Goal: Task Accomplishment & Management: Use online tool/utility

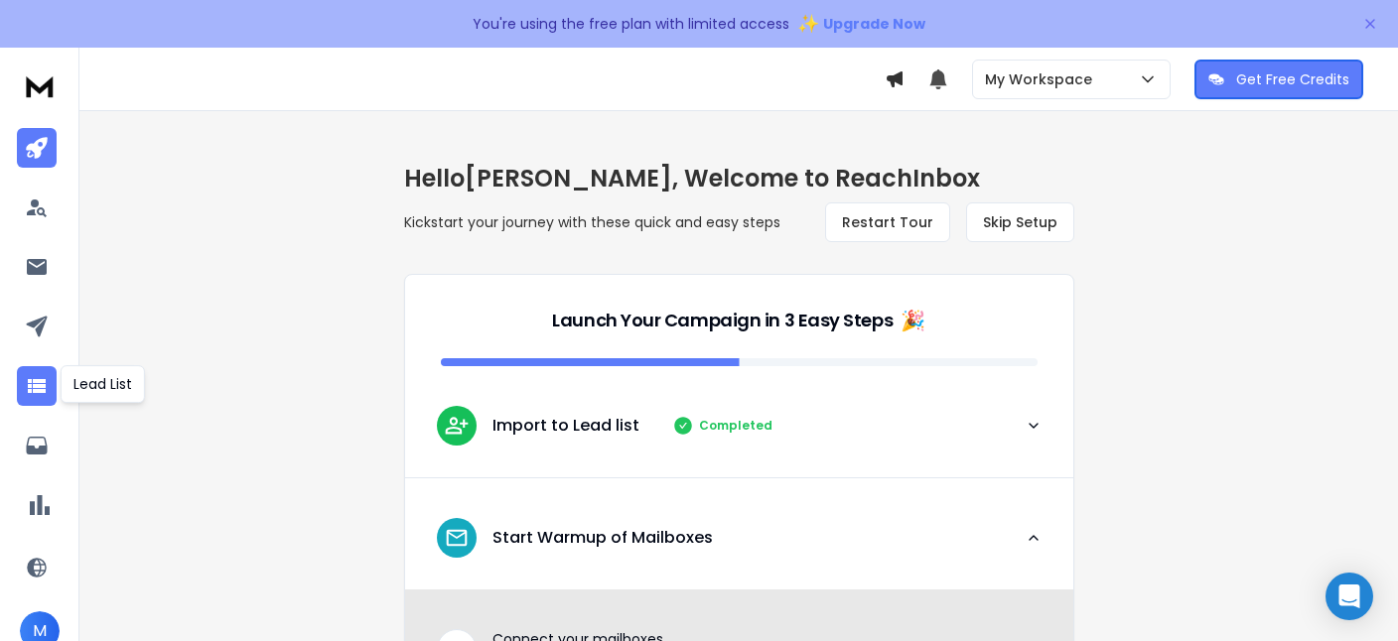
click at [32, 383] on icon at bounding box center [37, 386] width 24 height 24
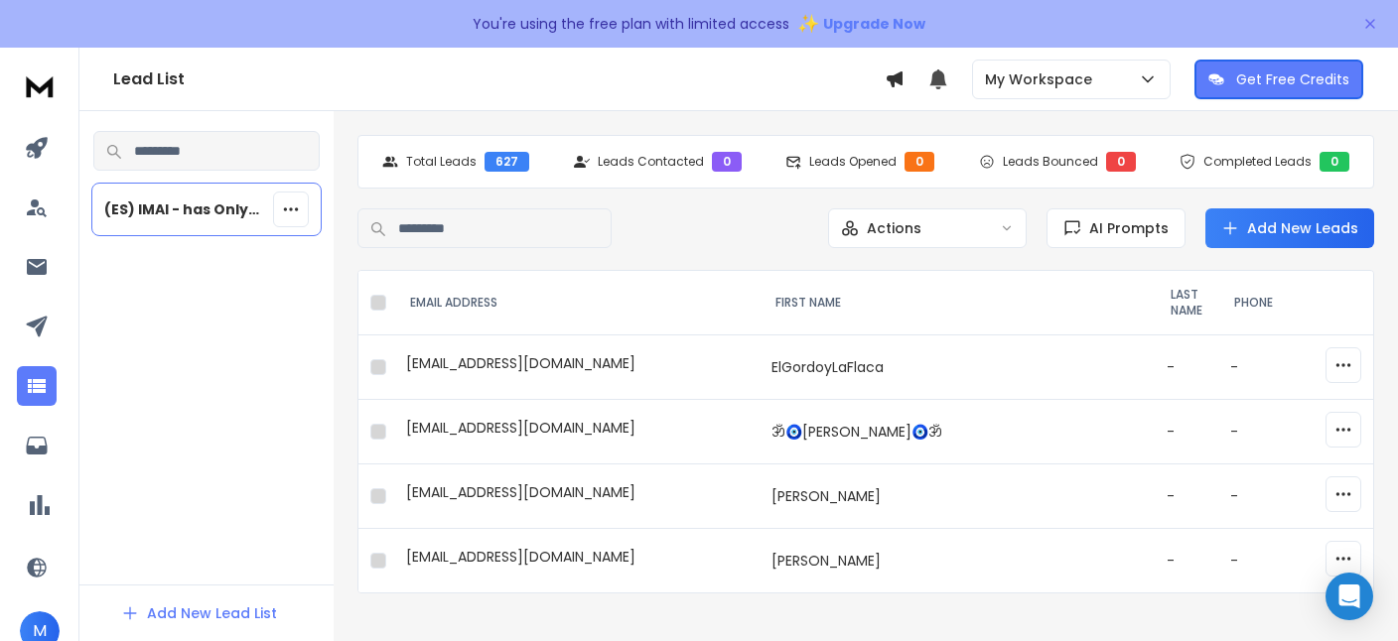
click at [284, 207] on icon "button" at bounding box center [291, 210] width 18 height 18
click at [256, 288] on p "Delete Lead List" at bounding box center [245, 283] width 108 height 20
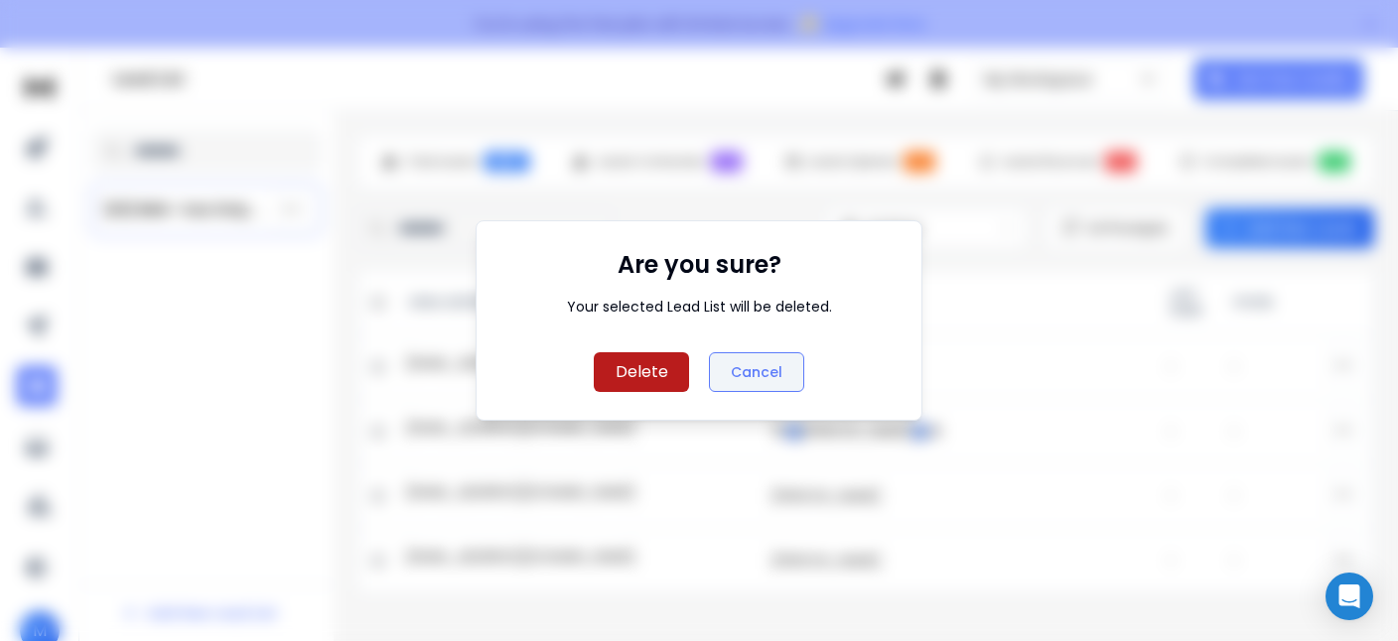
click at [622, 366] on button "Delete" at bounding box center [641, 373] width 95 height 40
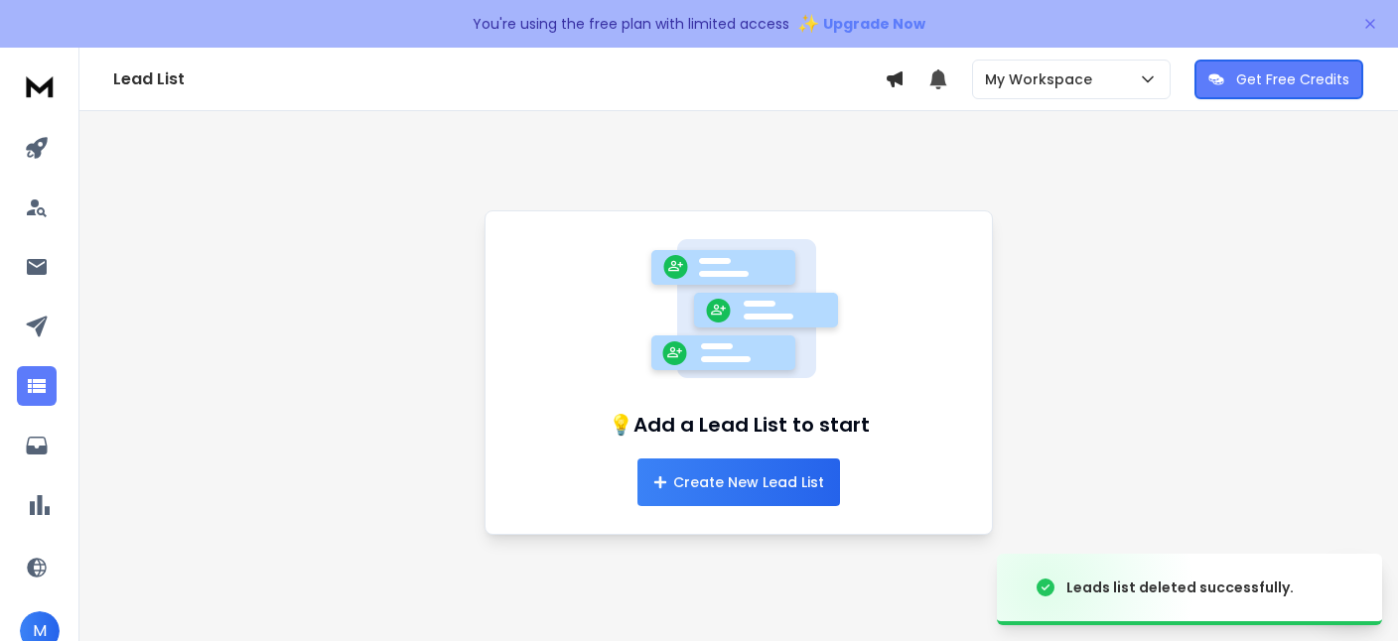
click at [758, 473] on button "Create New Lead List" at bounding box center [739, 483] width 203 height 48
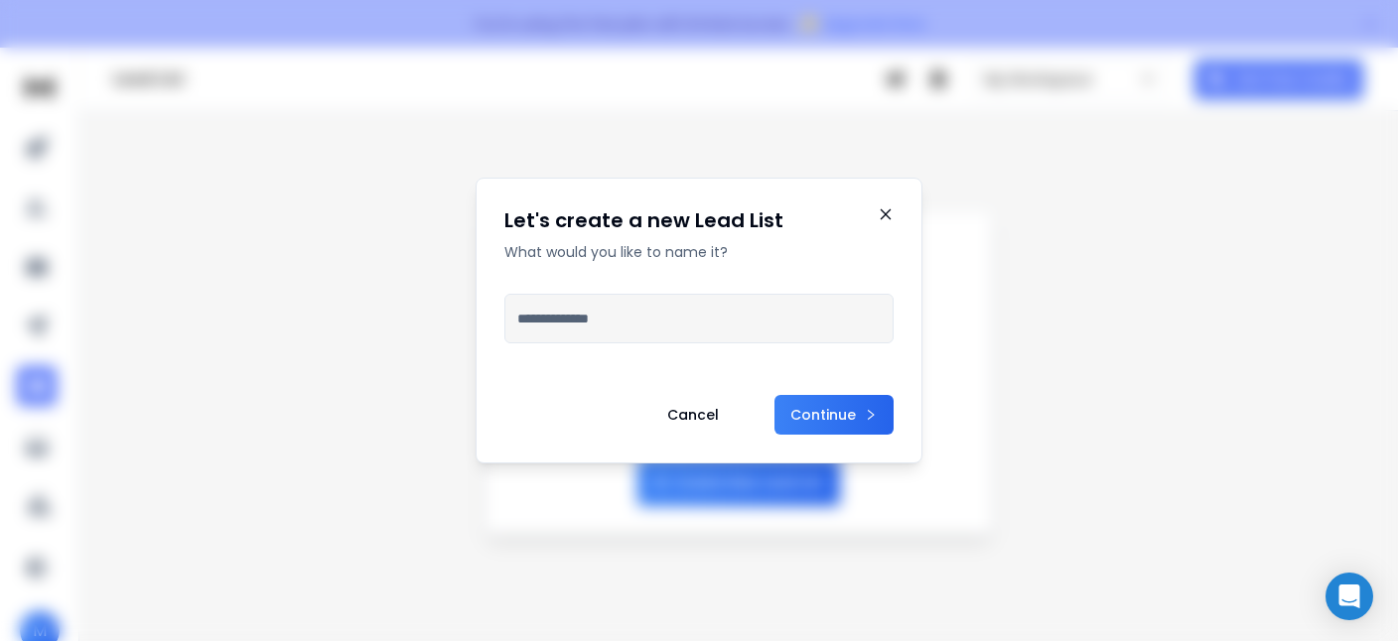
click at [697, 321] on input at bounding box center [698, 319] width 389 height 50
type input "**********"
click at [851, 416] on button "Continue" at bounding box center [834, 415] width 119 height 40
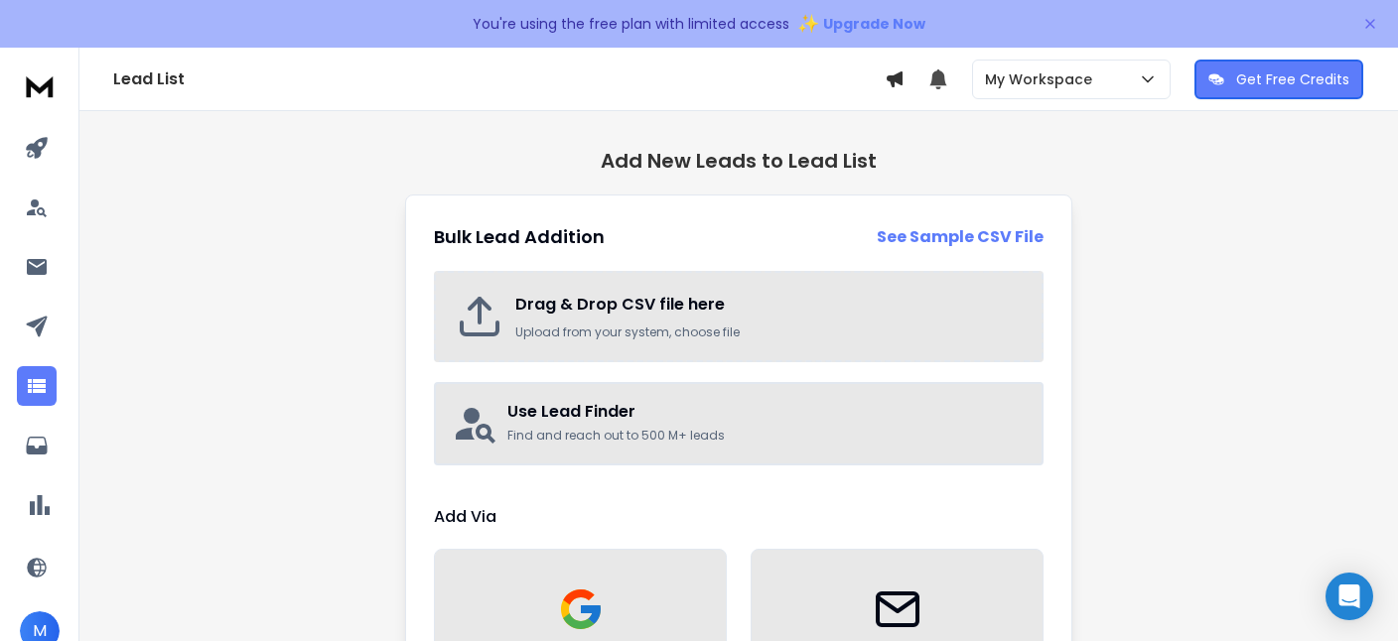
click at [719, 329] on p "Upload from your system, choose file" at bounding box center [768, 333] width 506 height 16
type input "**********"
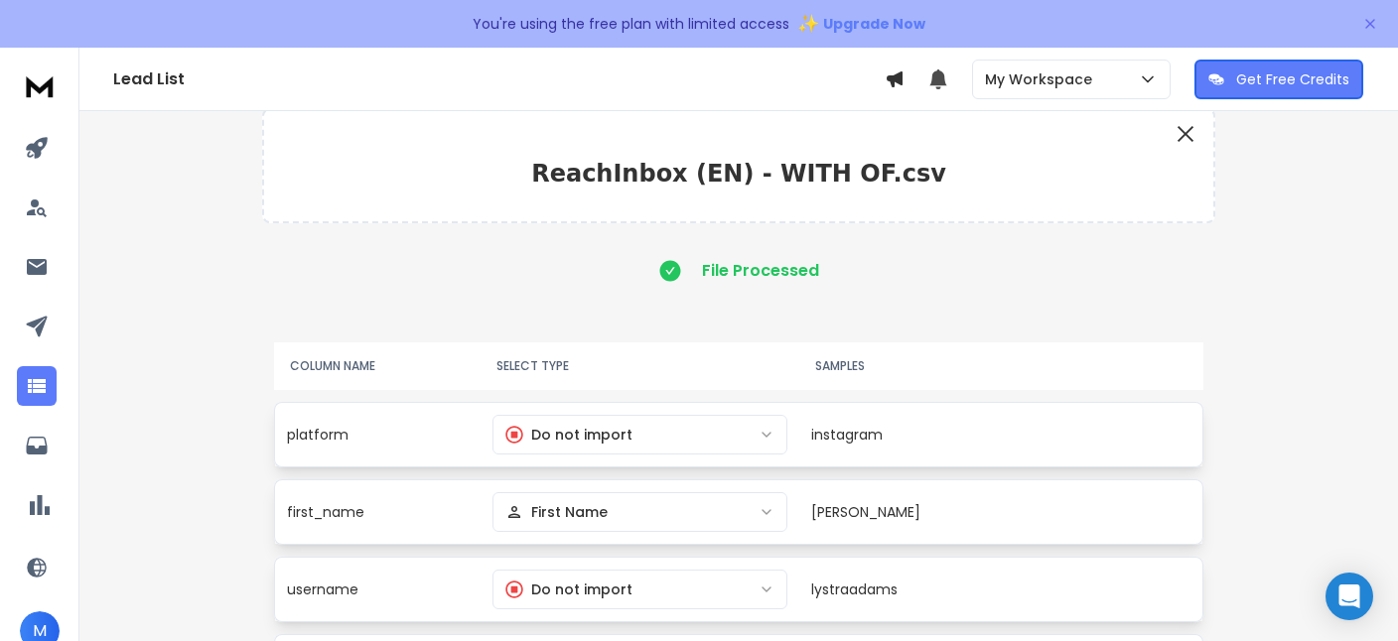
scroll to position [314, 0]
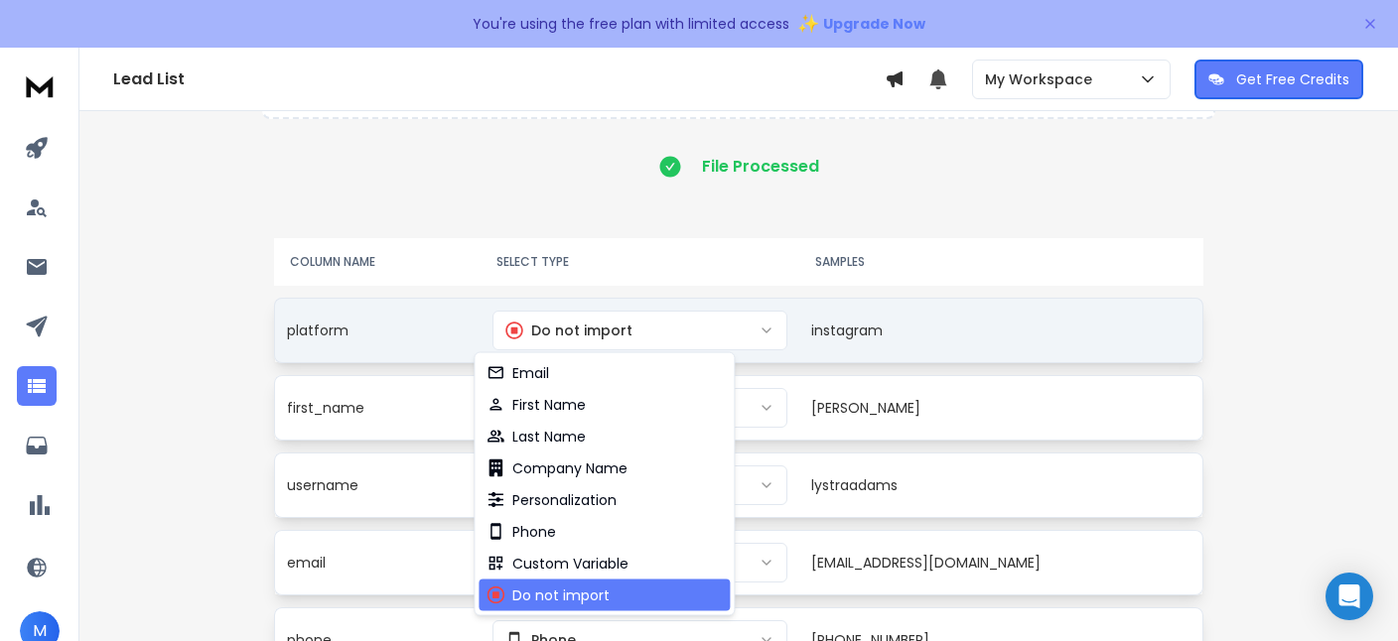
click at [589, 335] on div "Do not import" at bounding box center [568, 331] width 127 height 20
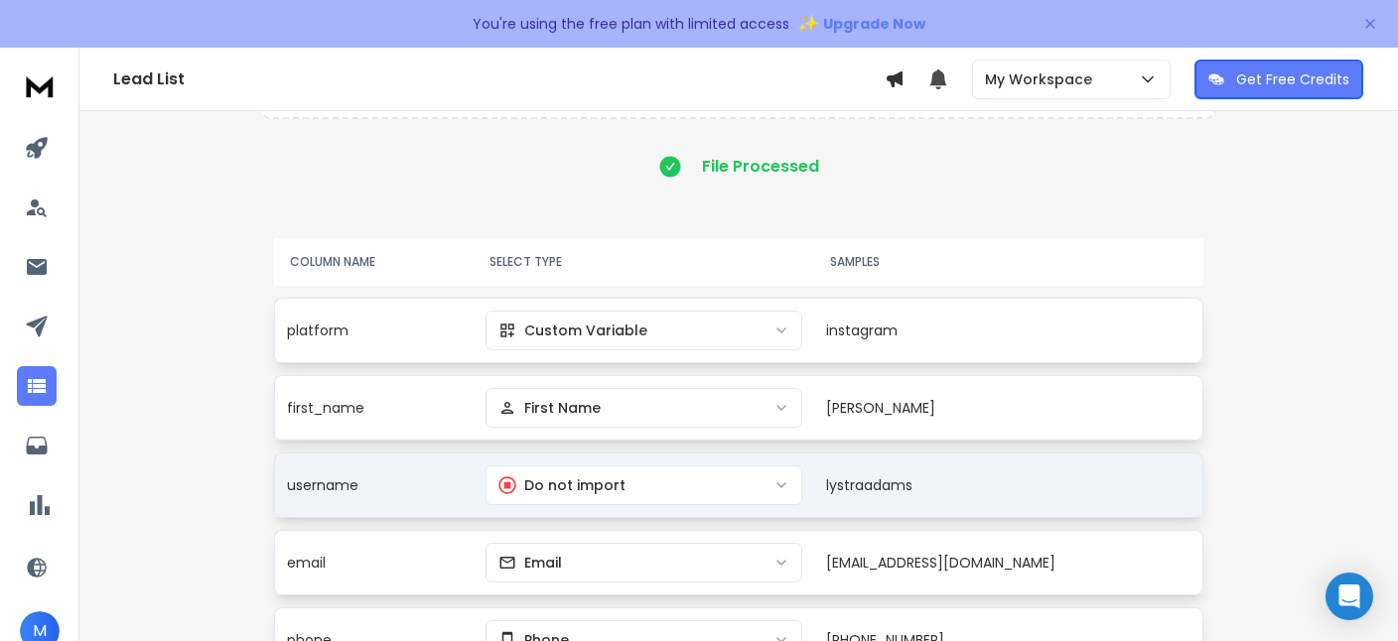
scroll to position [419, 0]
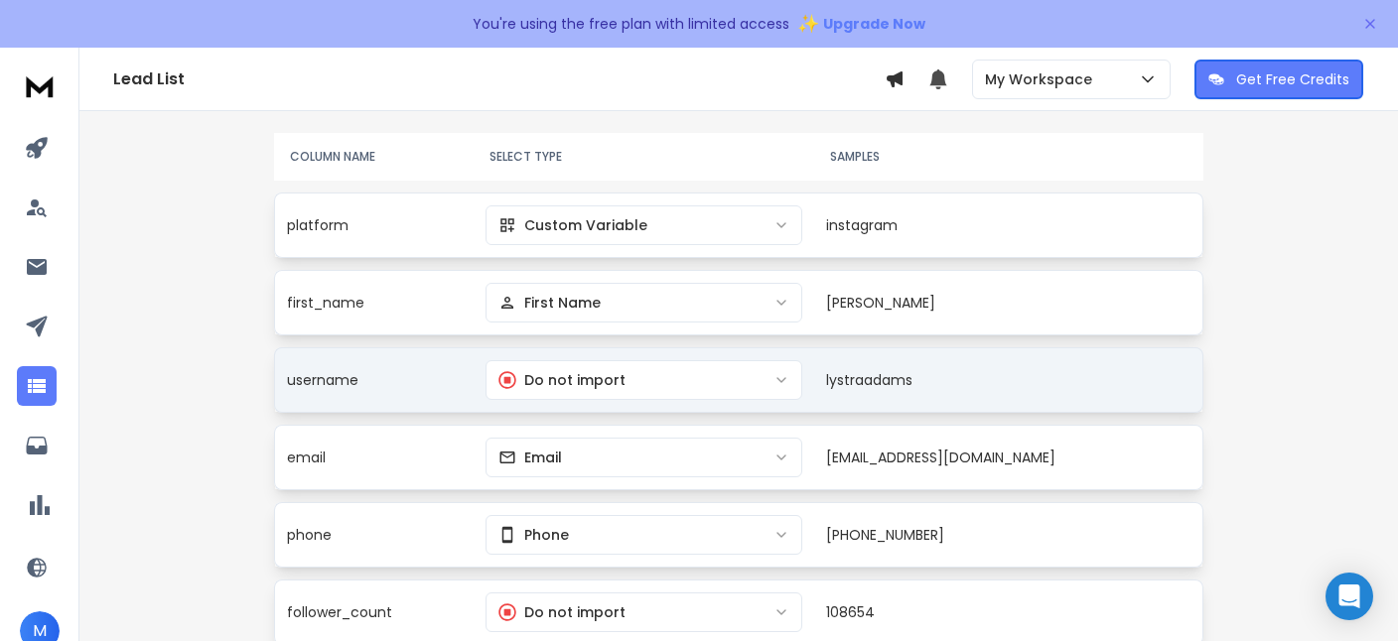
click at [600, 380] on div "Do not import" at bounding box center [562, 380] width 127 height 20
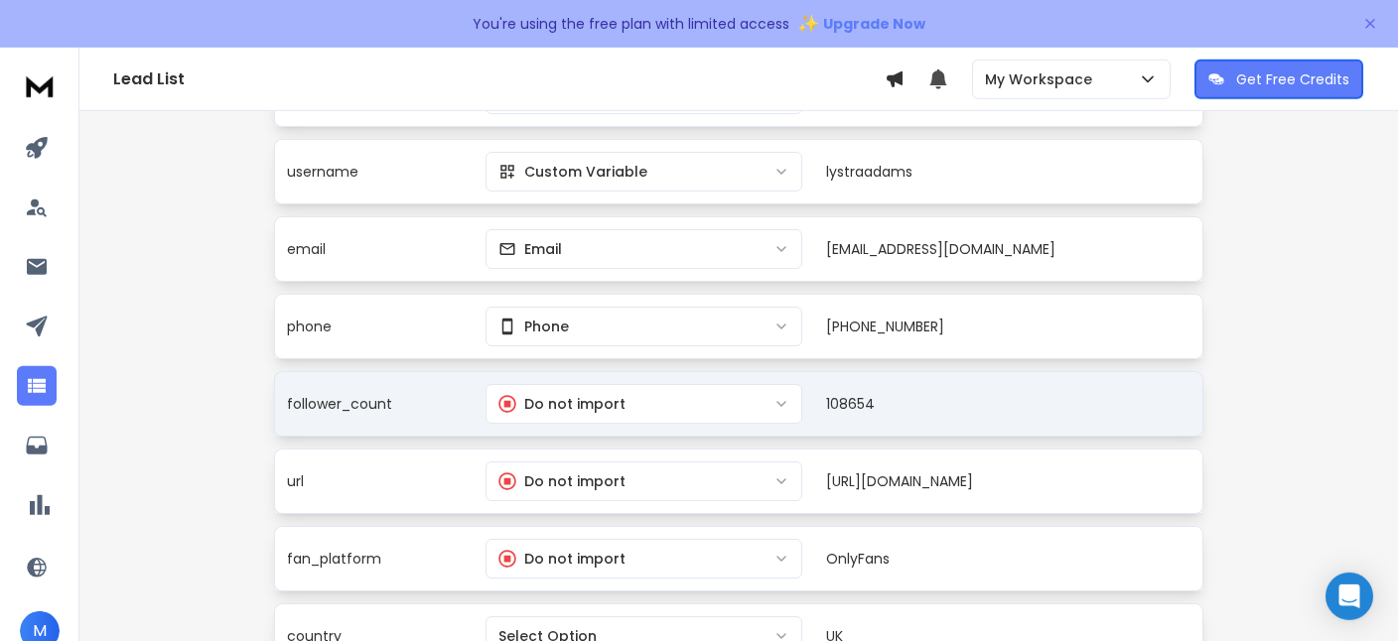
scroll to position [629, 0]
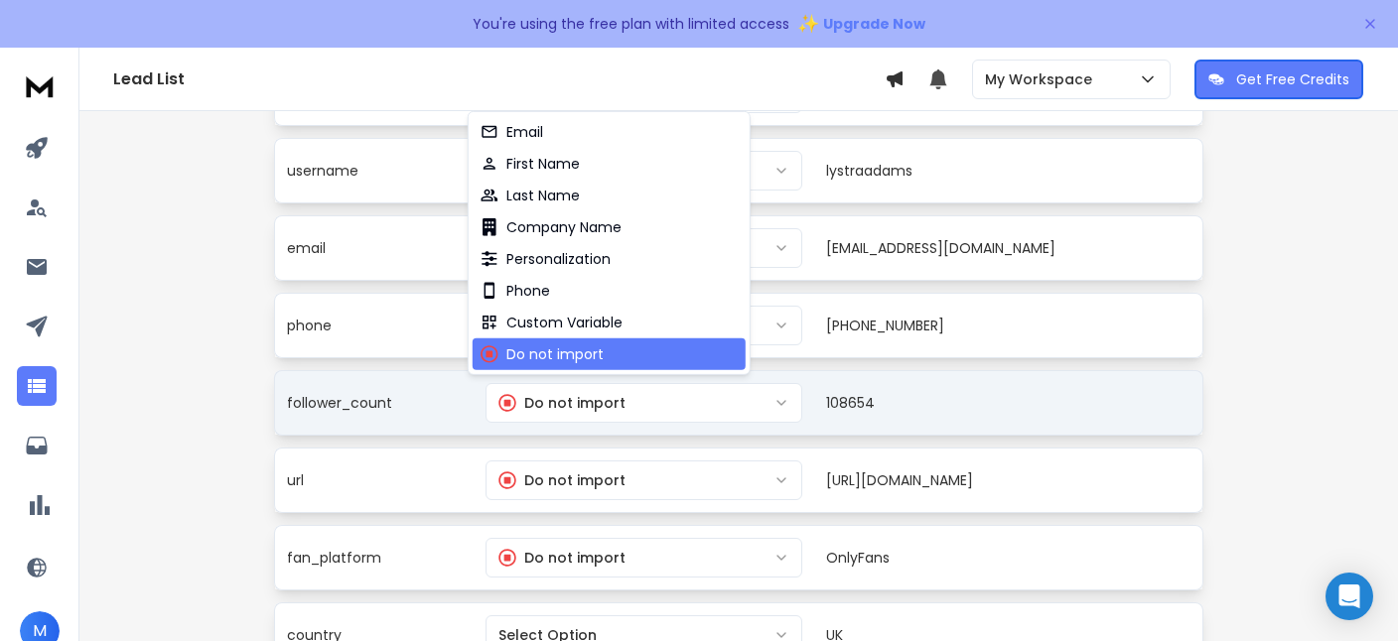
click at [558, 406] on div "Do not import" at bounding box center [562, 403] width 127 height 20
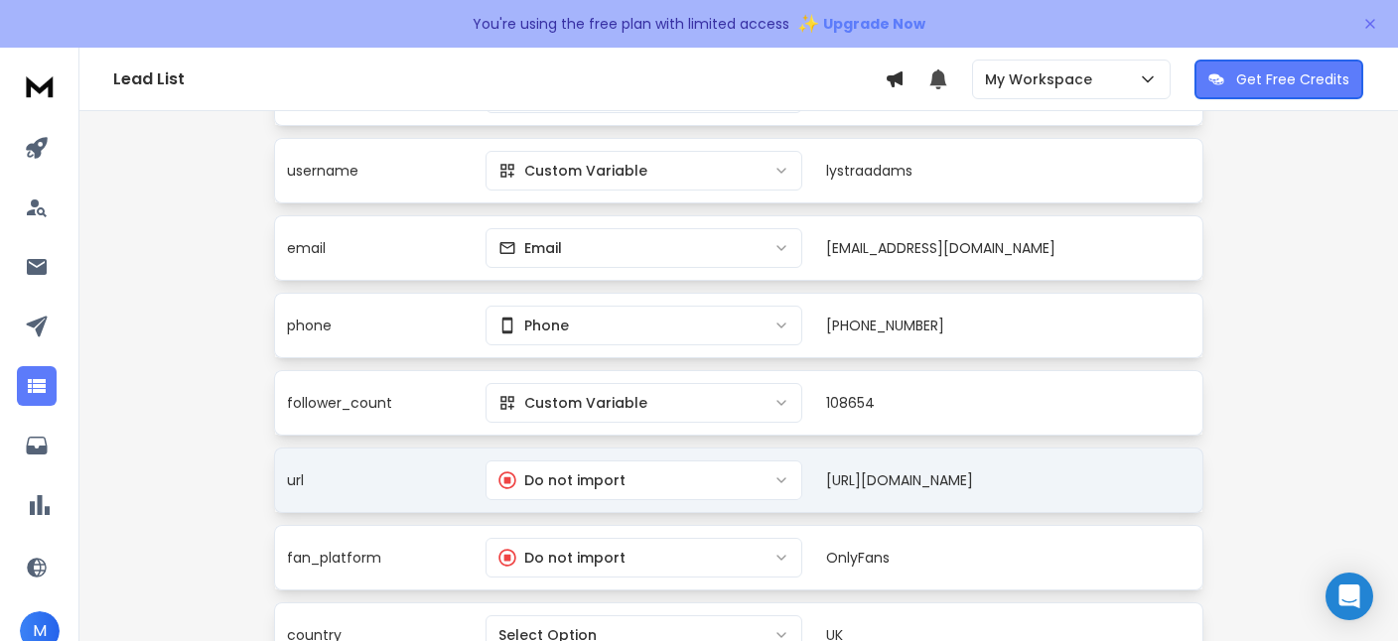
scroll to position [734, 0]
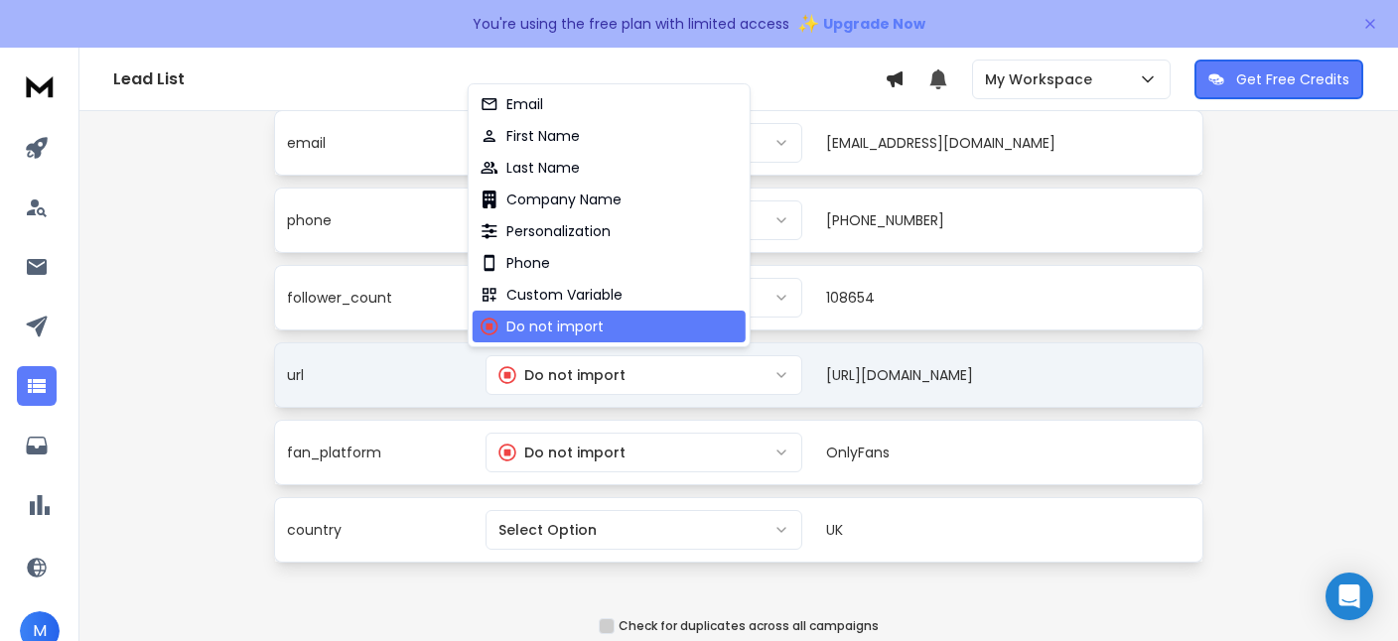
click at [593, 379] on div "Do not import" at bounding box center [562, 375] width 127 height 20
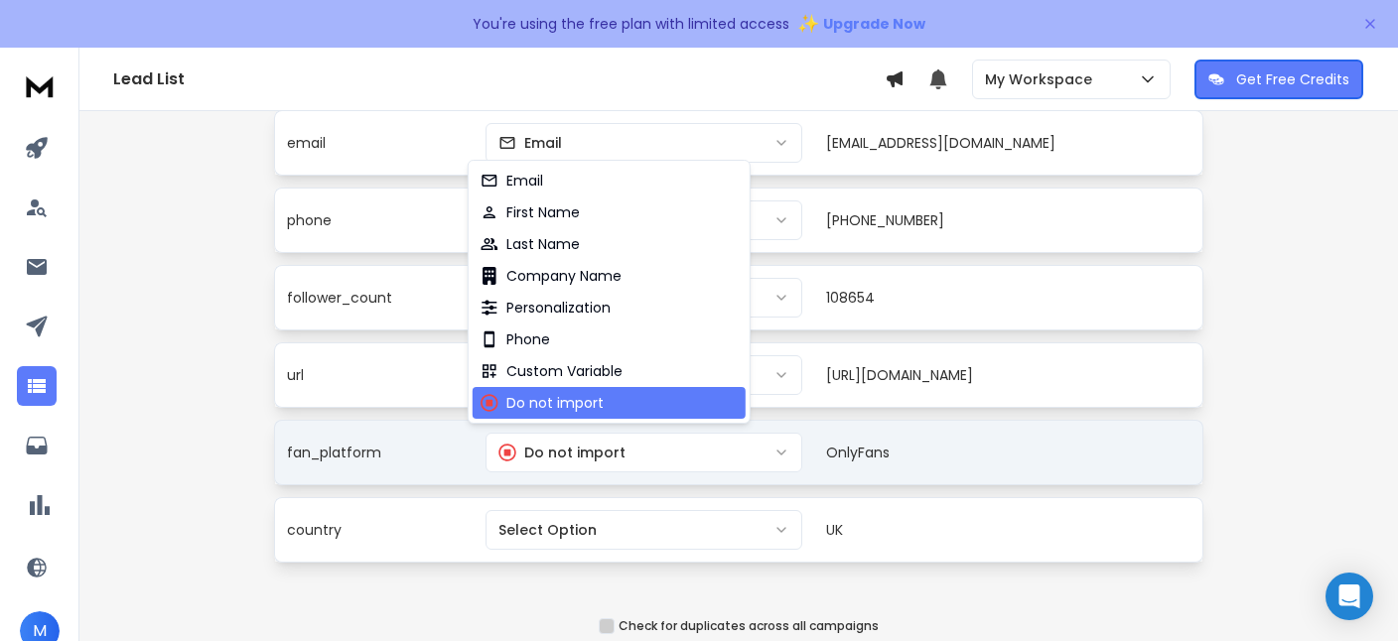
click at [586, 454] on div "Do not import" at bounding box center [562, 453] width 127 height 20
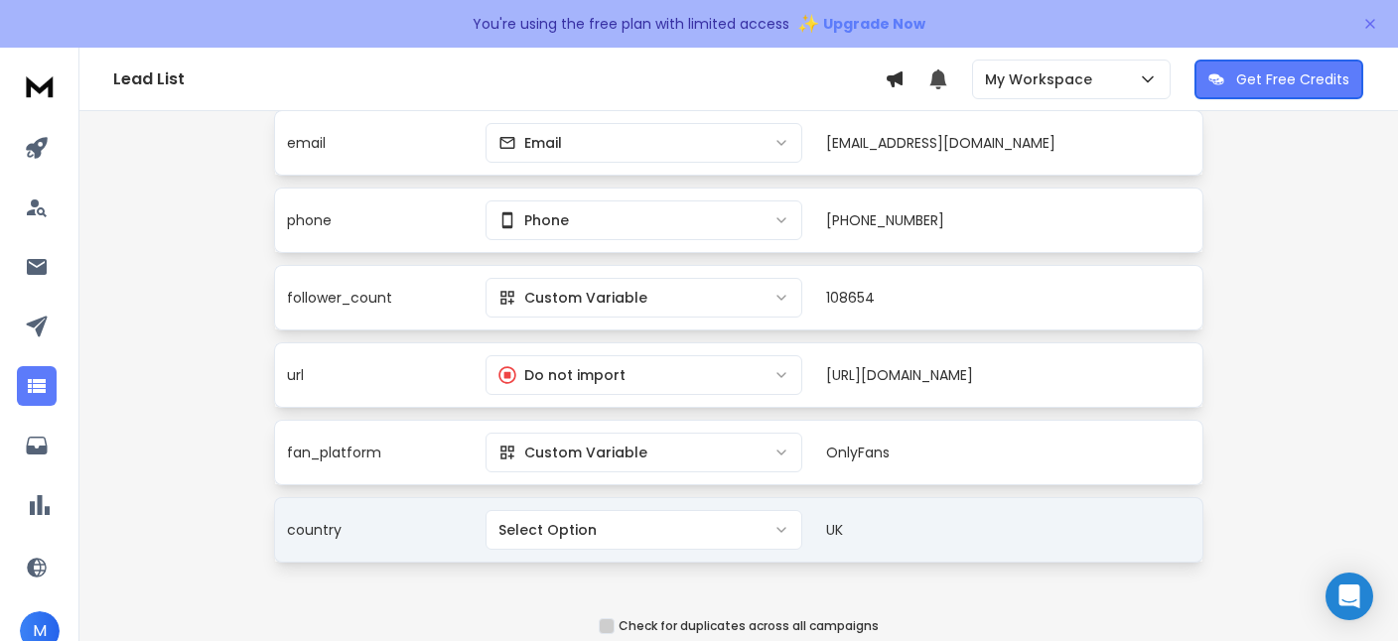
click at [600, 526] on button "Select Option" at bounding box center [644, 530] width 317 height 40
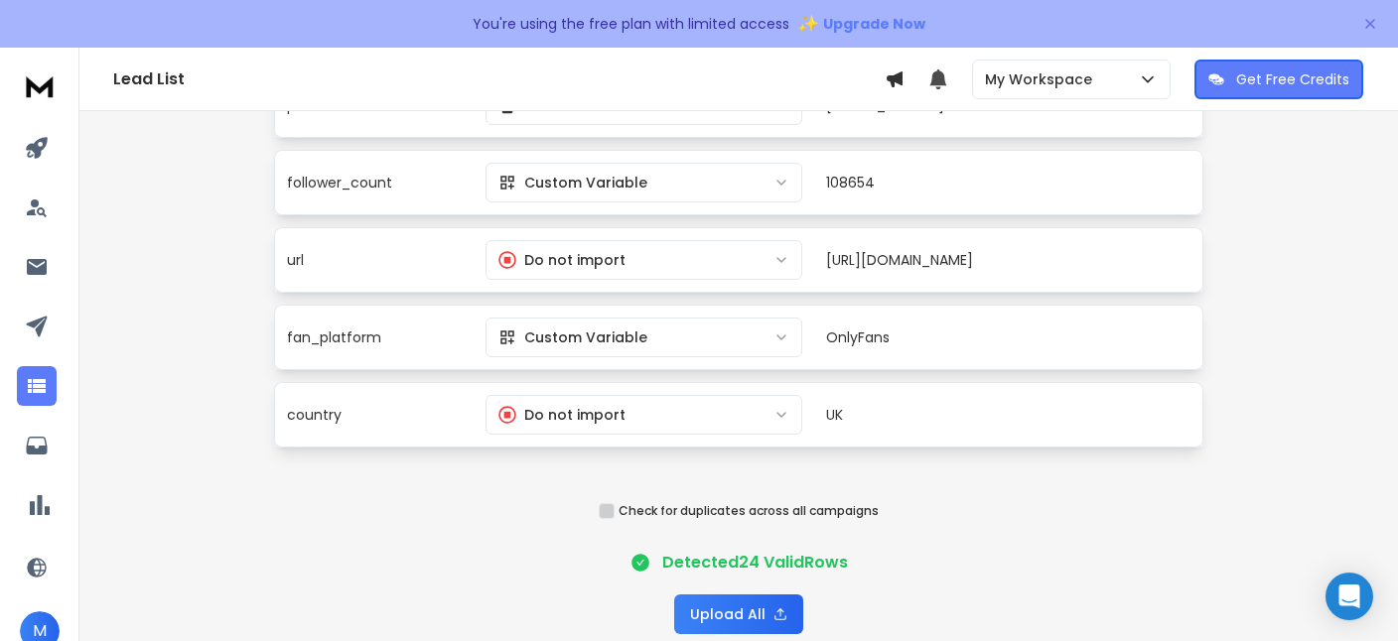
scroll to position [794, 0]
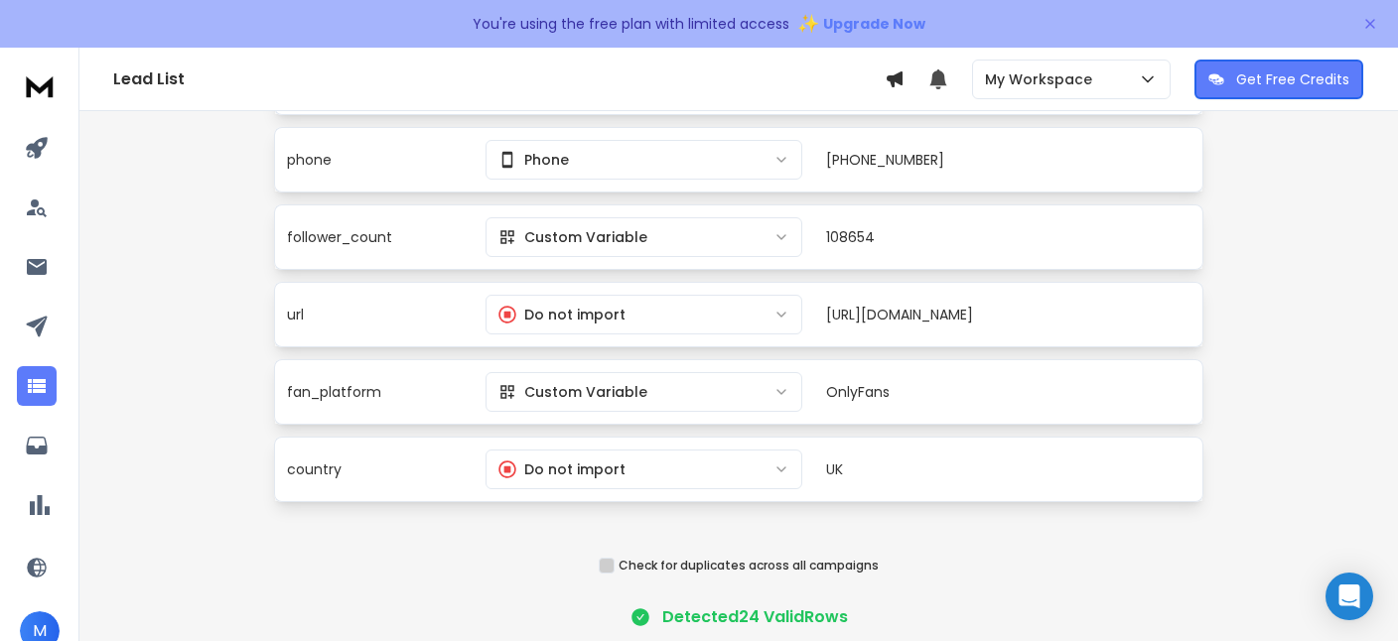
click at [604, 561] on button "Check for duplicates across all campaigns" at bounding box center [607, 566] width 16 height 16
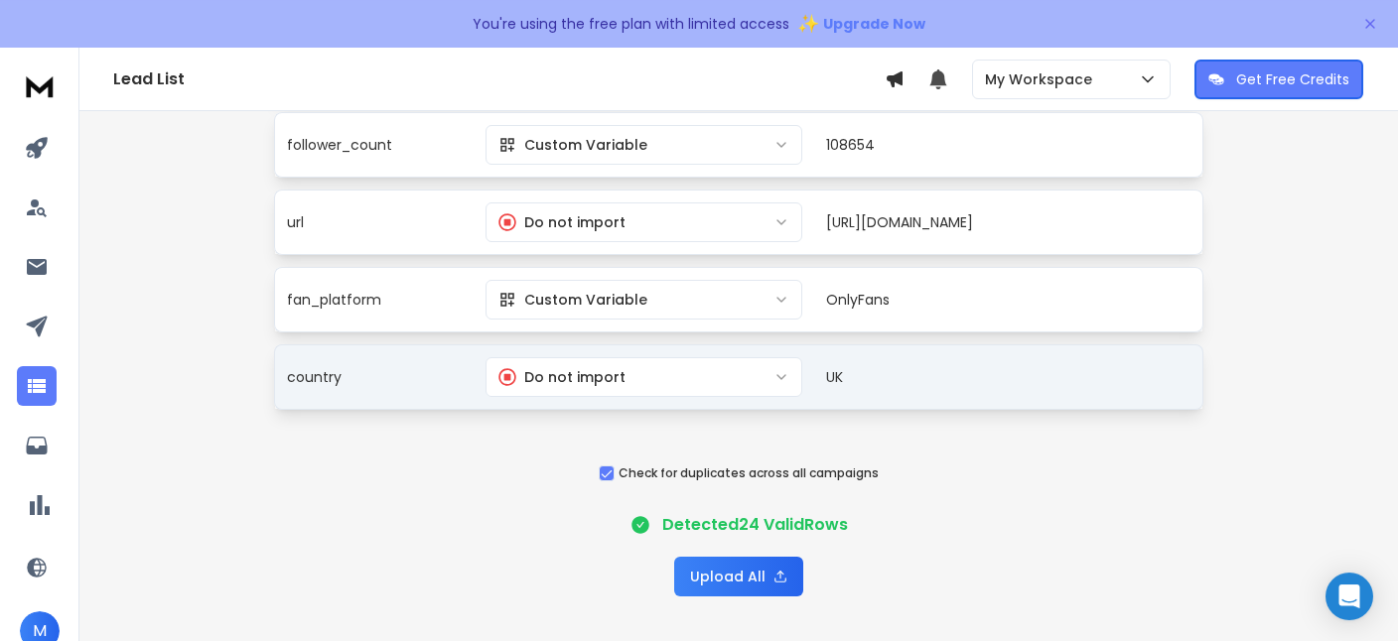
scroll to position [900, 0]
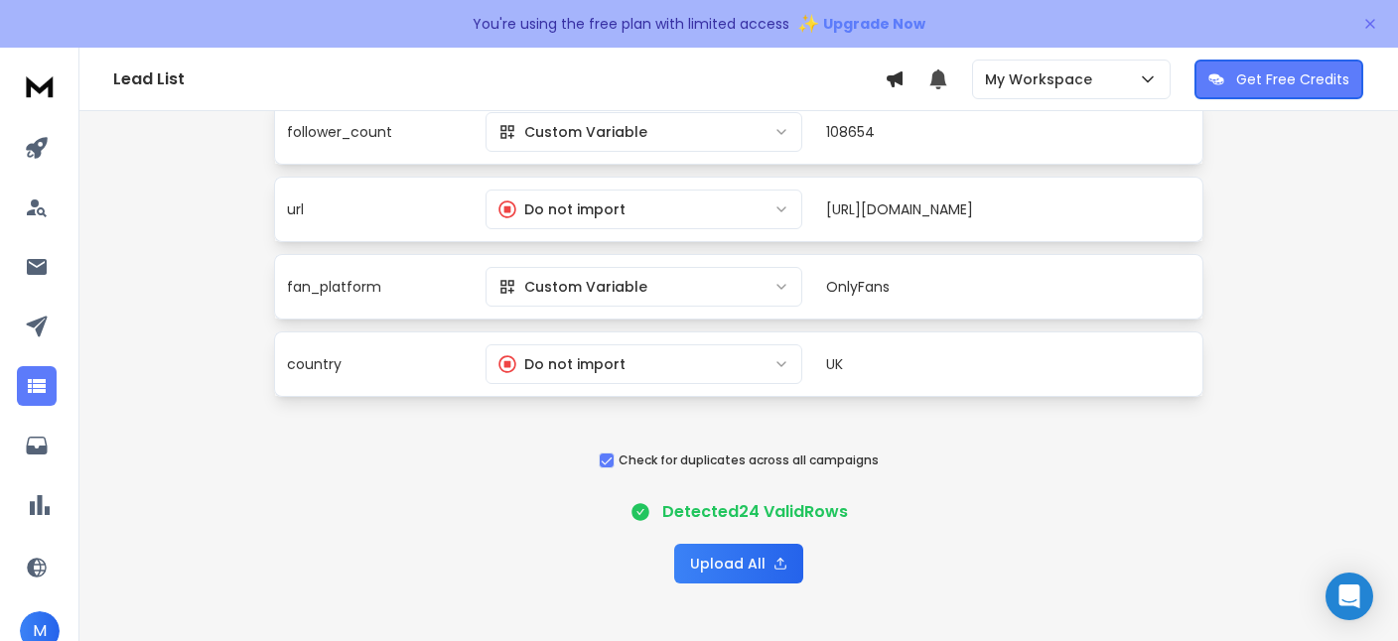
click at [758, 564] on button "Upload All" at bounding box center [738, 564] width 129 height 40
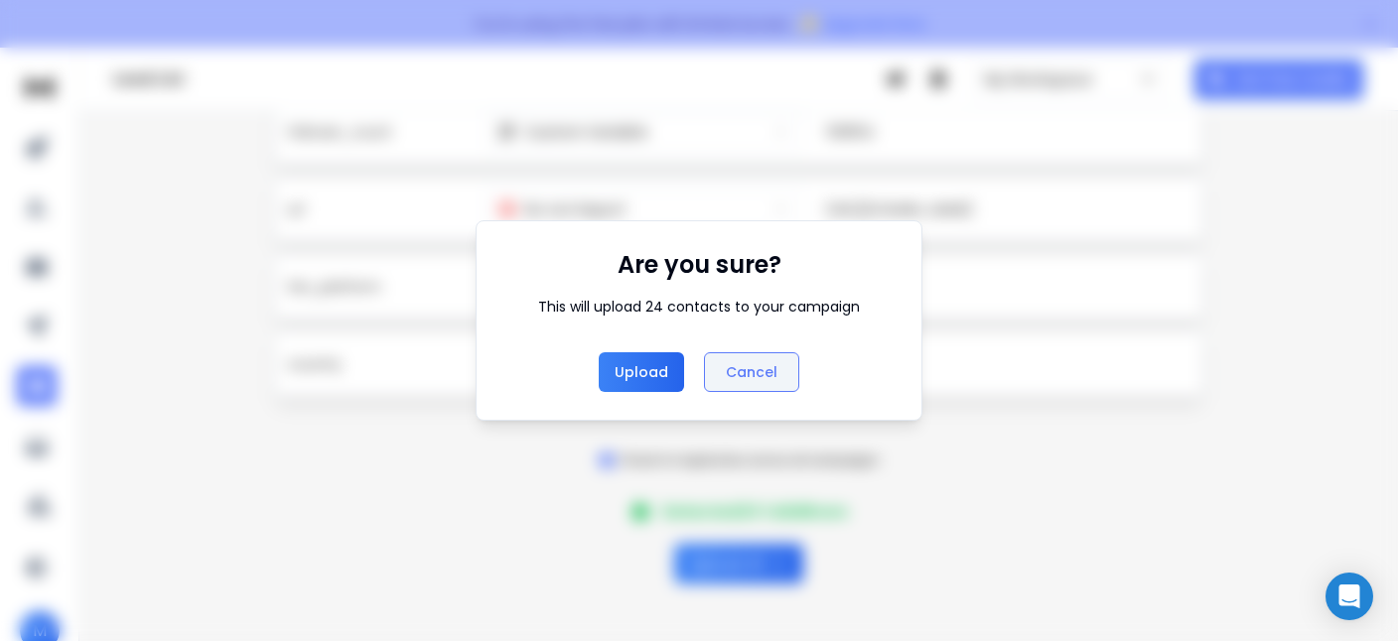
click at [653, 370] on button "Upload" at bounding box center [641, 373] width 85 height 40
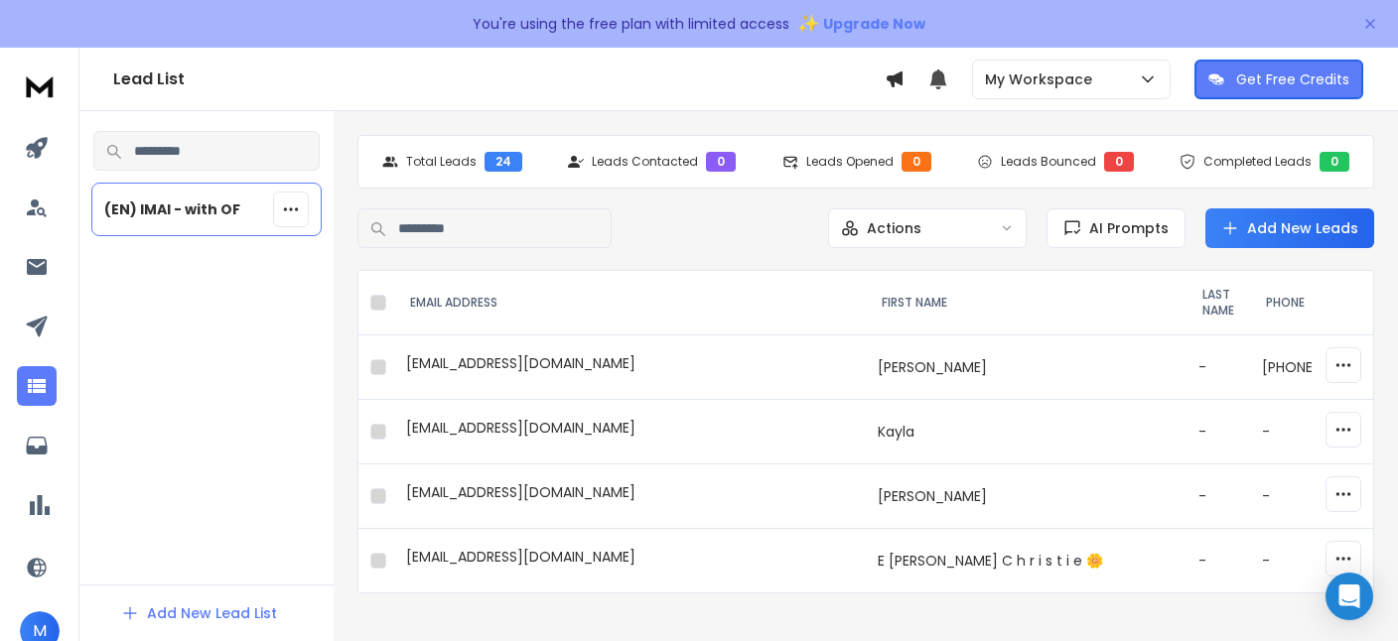
click at [225, 336] on div "(EN) IMAI - with OF" at bounding box center [206, 372] width 254 height 379
click at [209, 614] on button "Add New Lead List" at bounding box center [199, 614] width 188 height 40
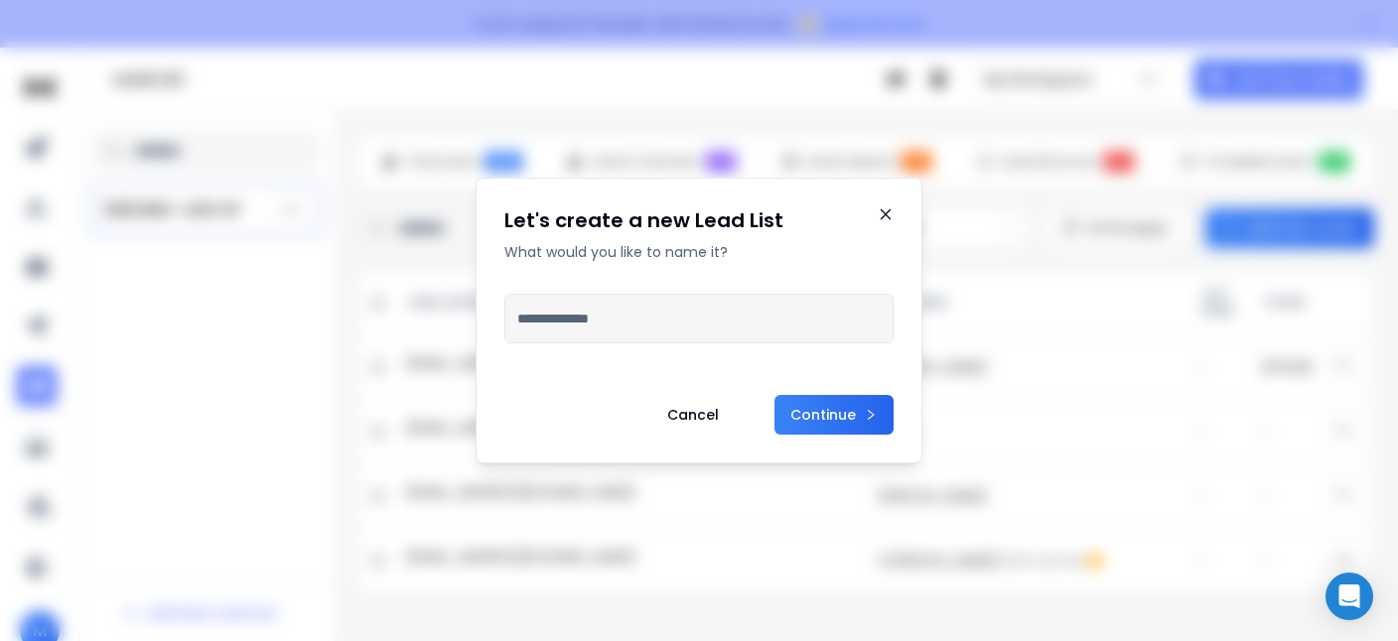
click at [645, 328] on input at bounding box center [698, 319] width 389 height 50
type input "**********"
click at [878, 411] on button "Continue" at bounding box center [834, 415] width 119 height 40
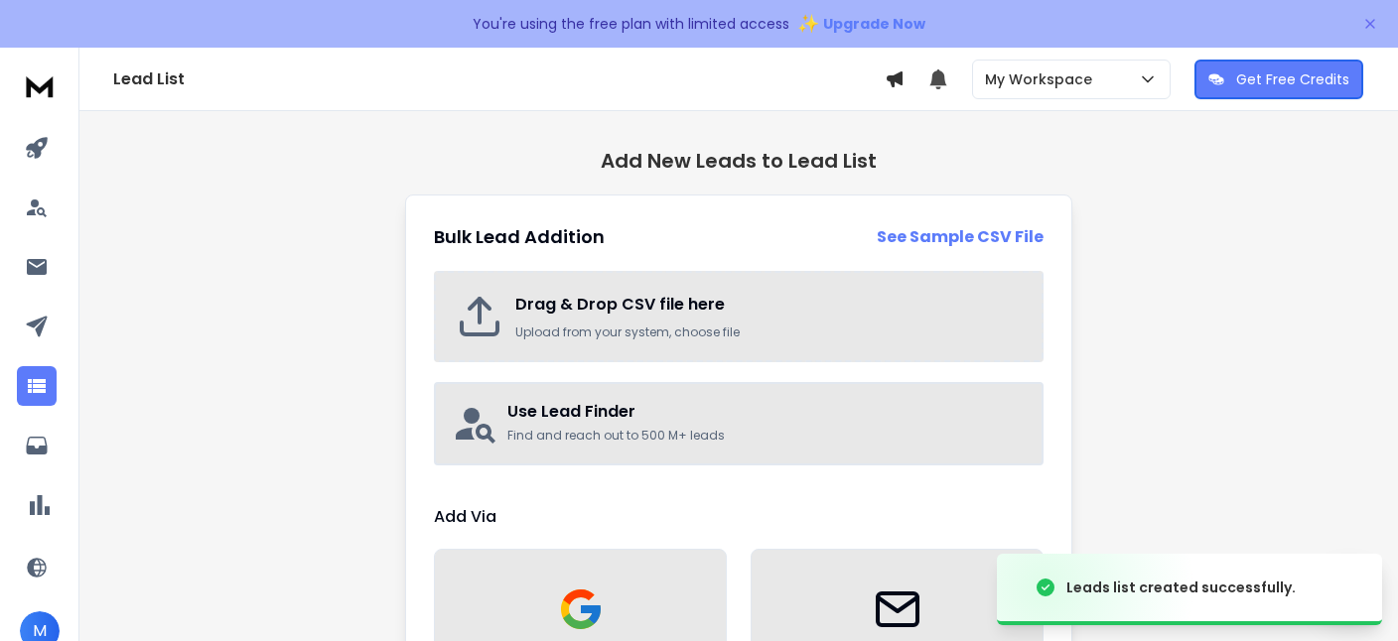
click at [739, 312] on h2 "Drag & Drop CSV file here" at bounding box center [768, 305] width 506 height 24
type input "**********"
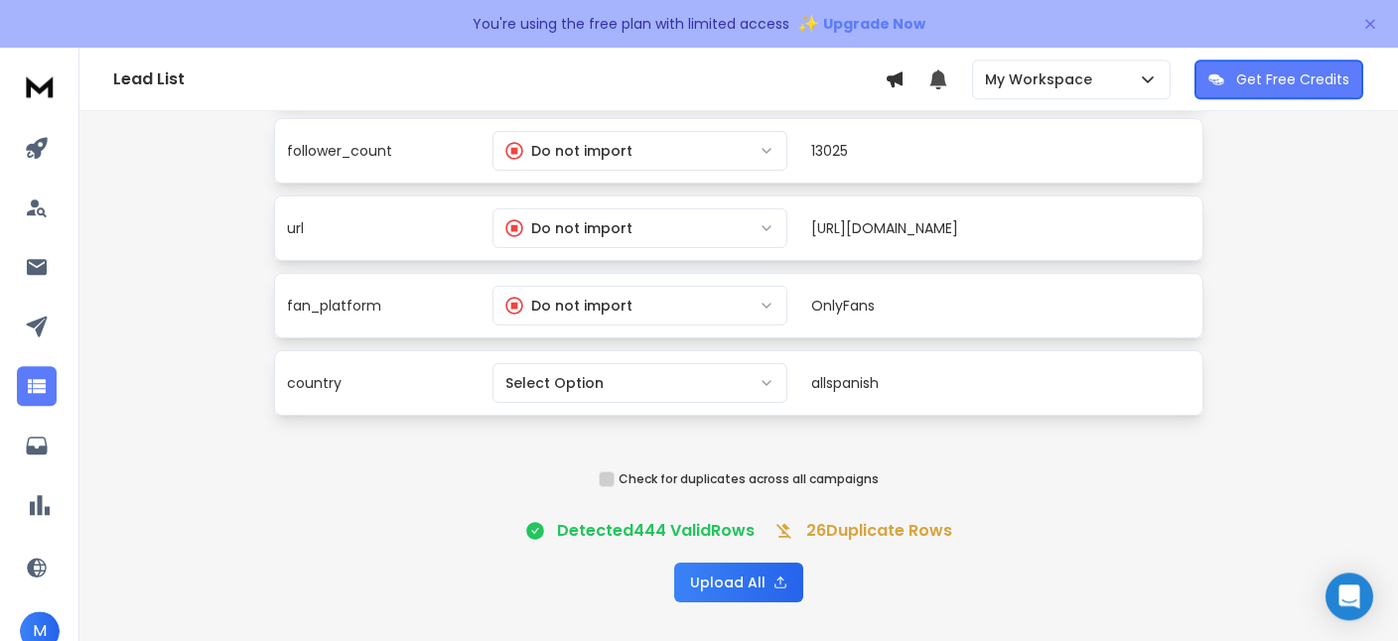
scroll to position [900, 0]
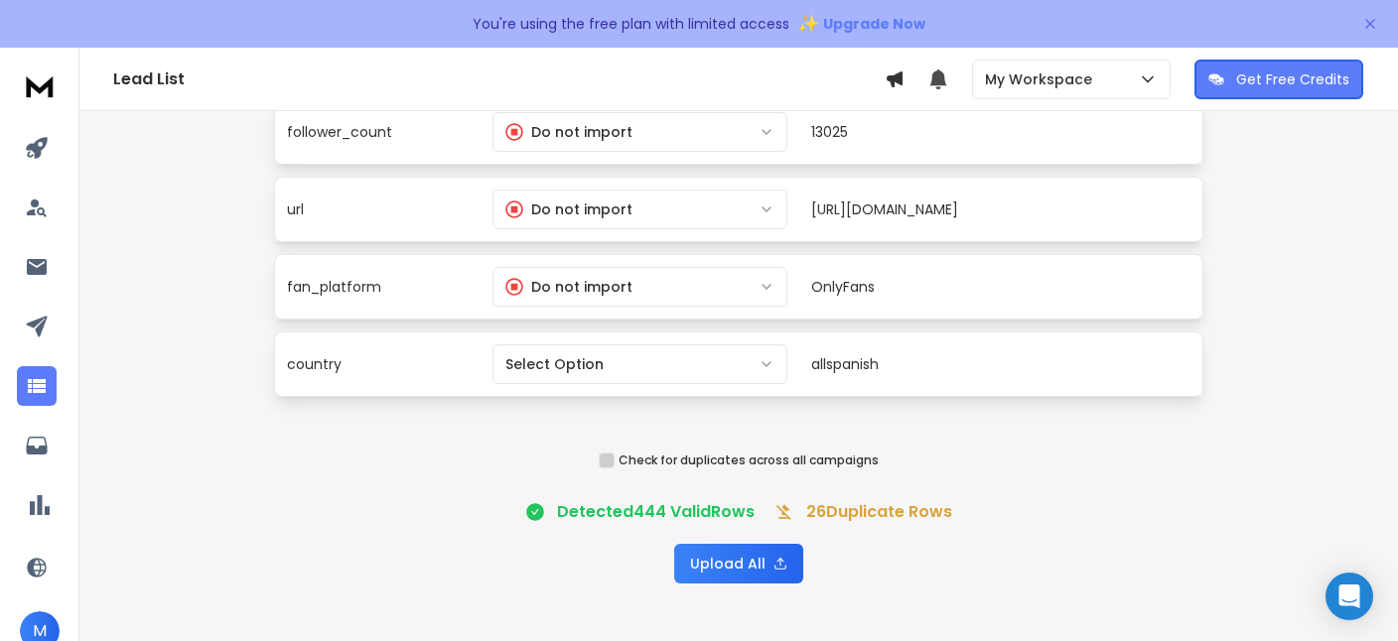
click at [611, 455] on button "Check for duplicates across all campaigns" at bounding box center [607, 461] width 16 height 16
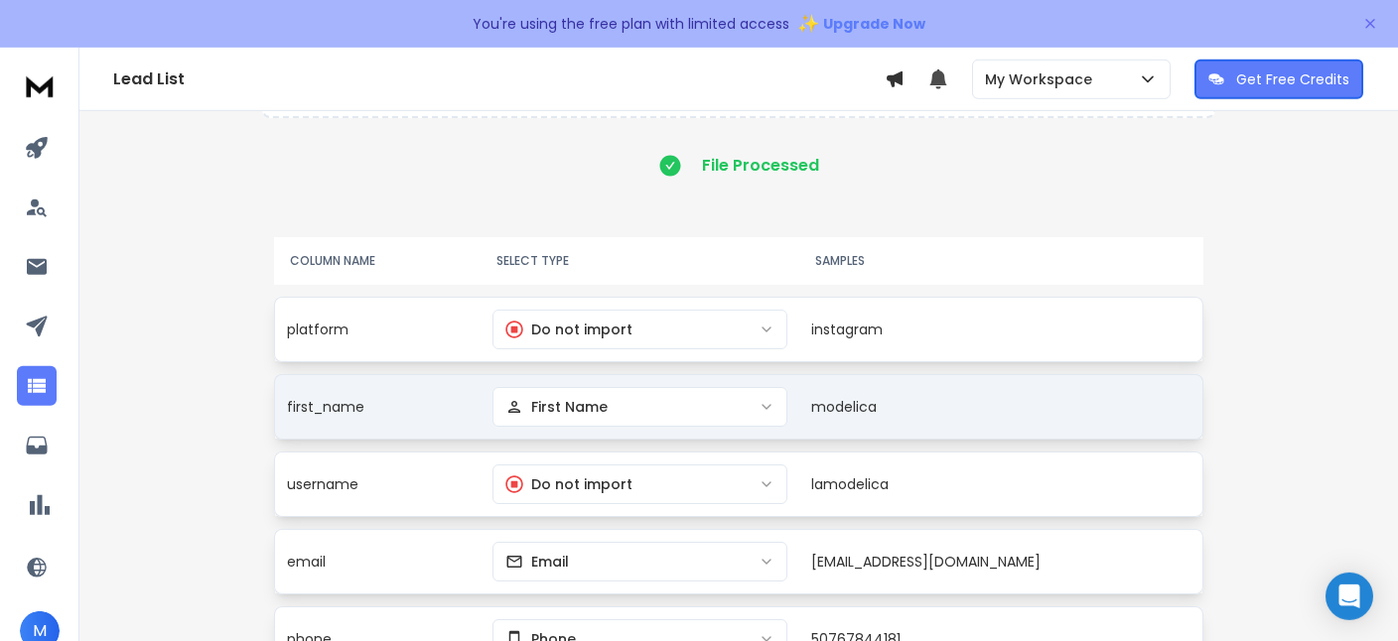
scroll to position [375, 0]
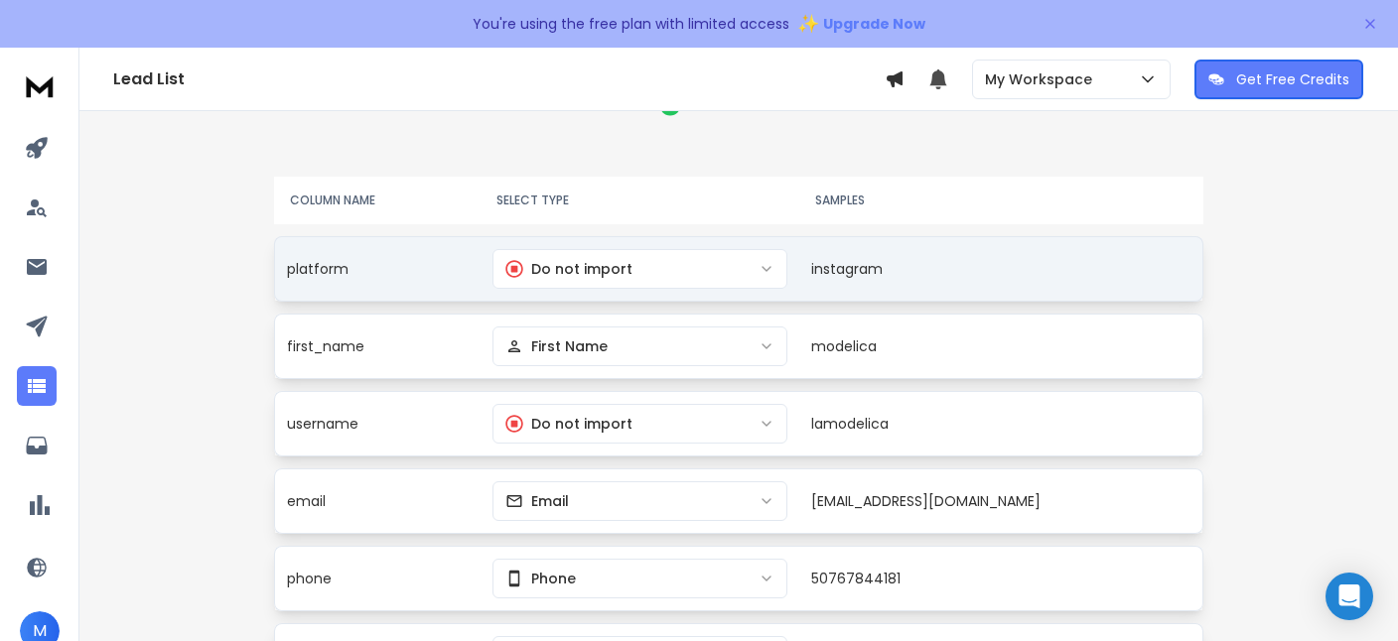
click at [570, 273] on div "Do not import" at bounding box center [568, 269] width 127 height 20
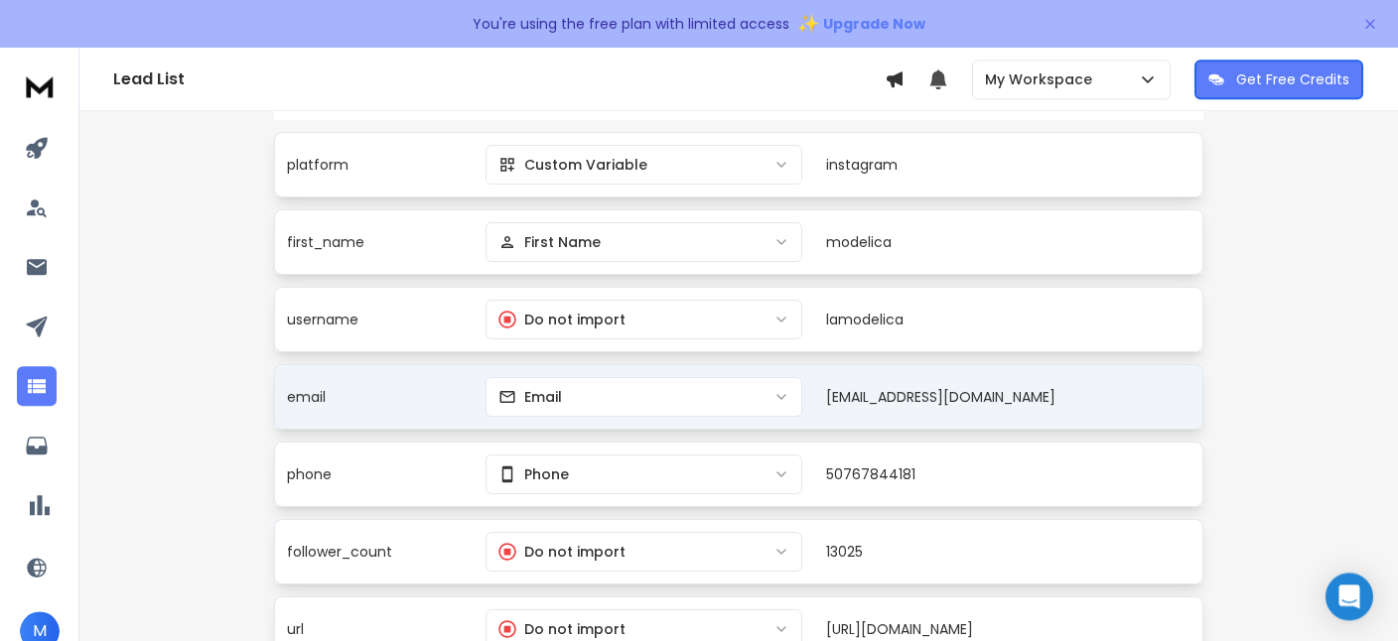
scroll to position [481, 0]
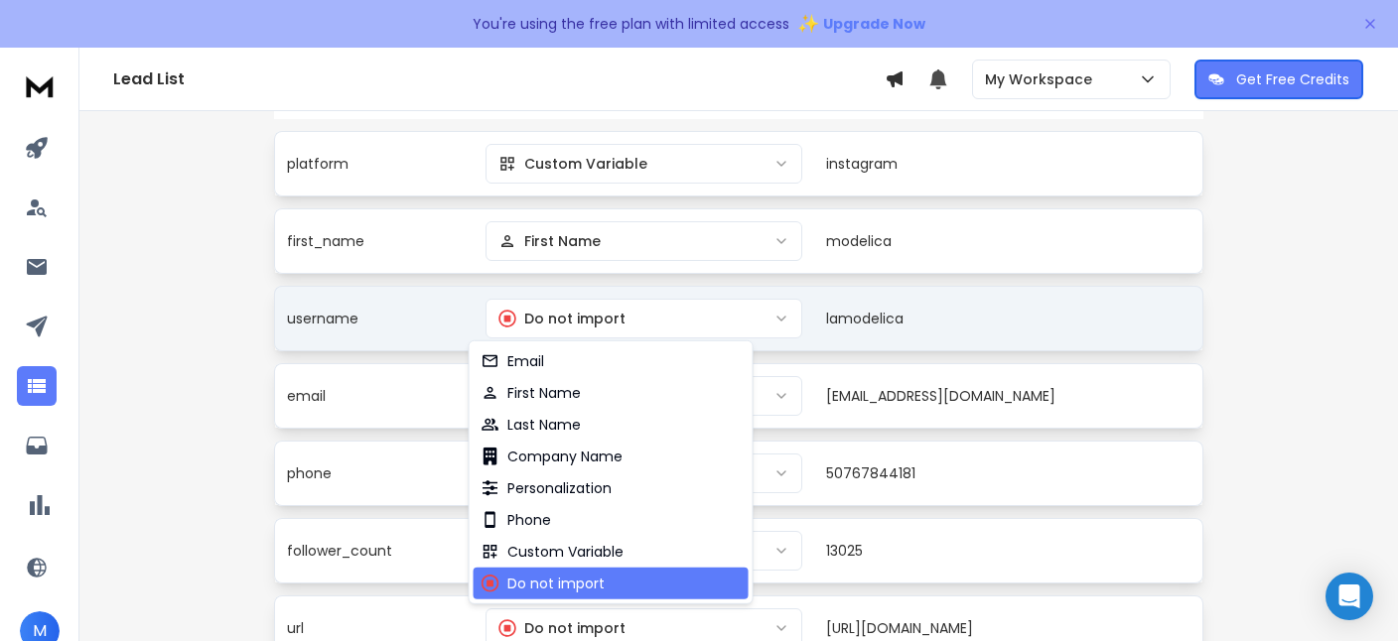
click at [596, 311] on div "Do not import" at bounding box center [562, 319] width 127 height 20
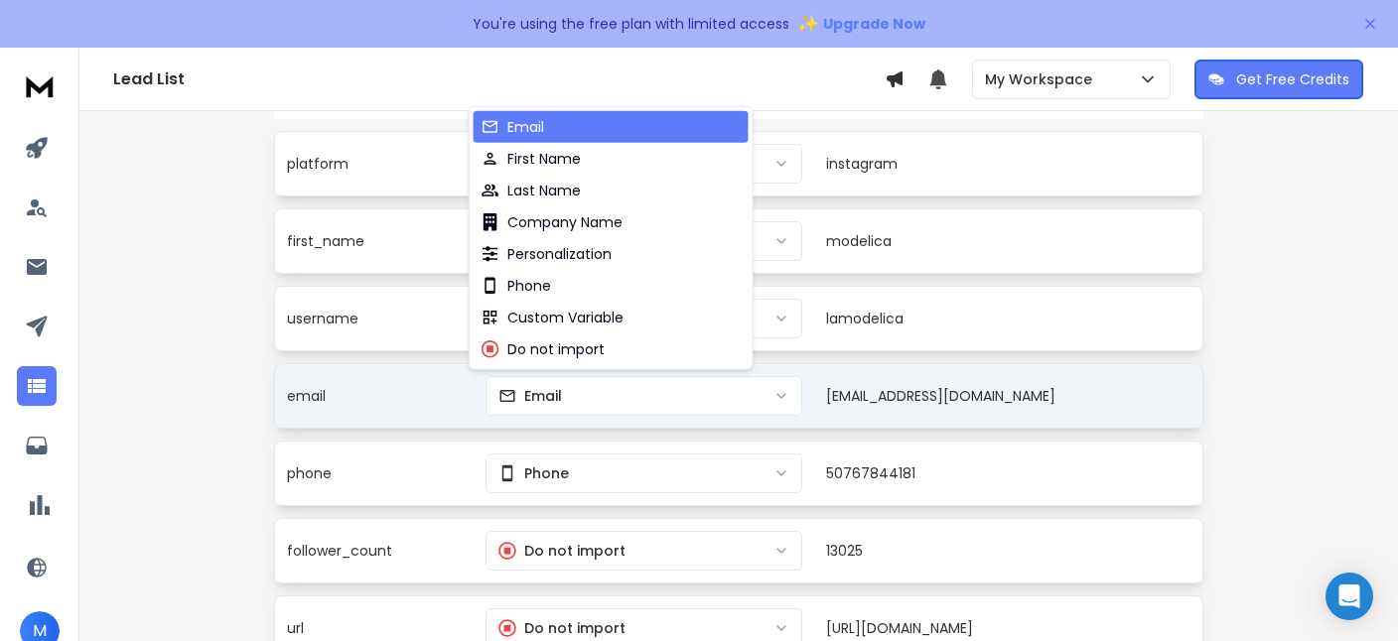
click at [556, 408] on button "Email" at bounding box center [644, 396] width 317 height 40
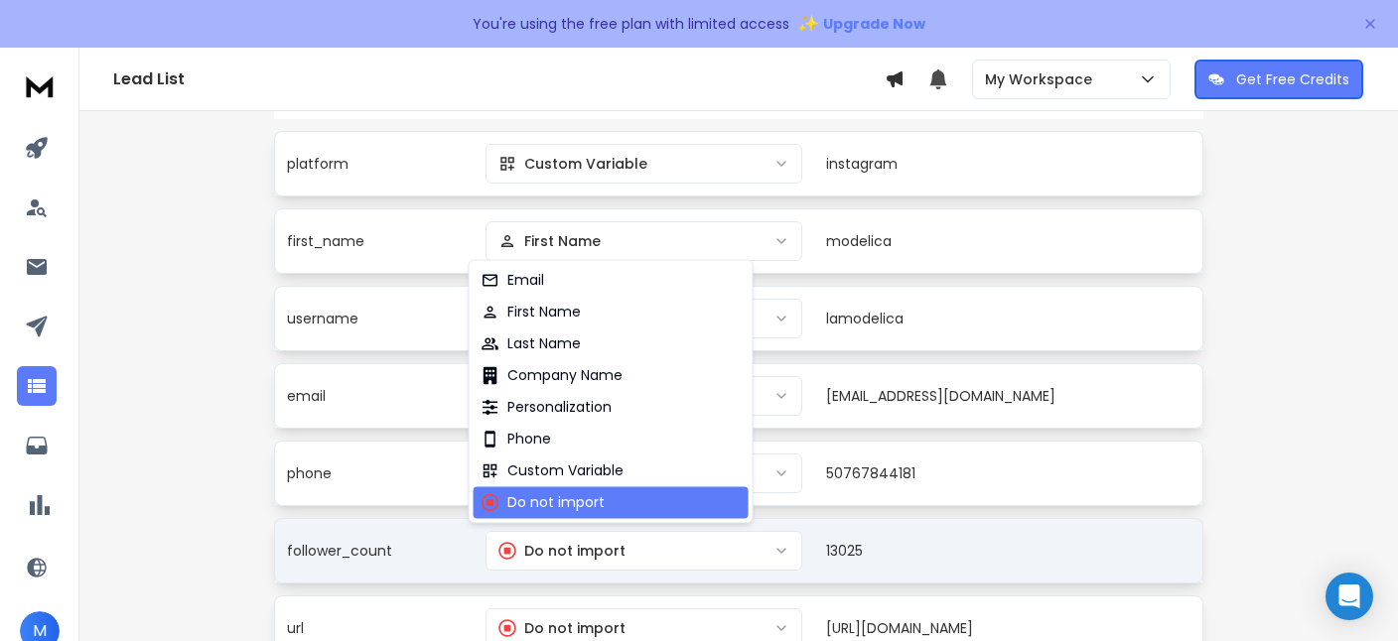
click at [548, 544] on div "Do not import" at bounding box center [562, 551] width 127 height 20
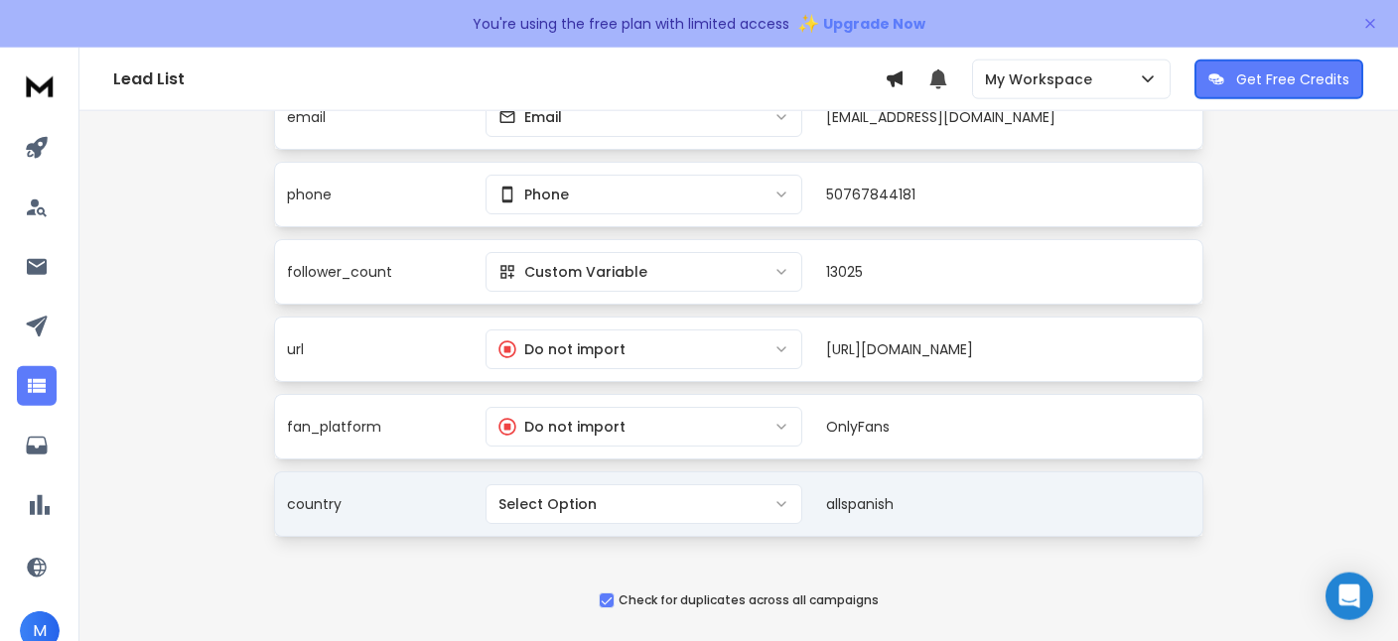
scroll to position [794, 0]
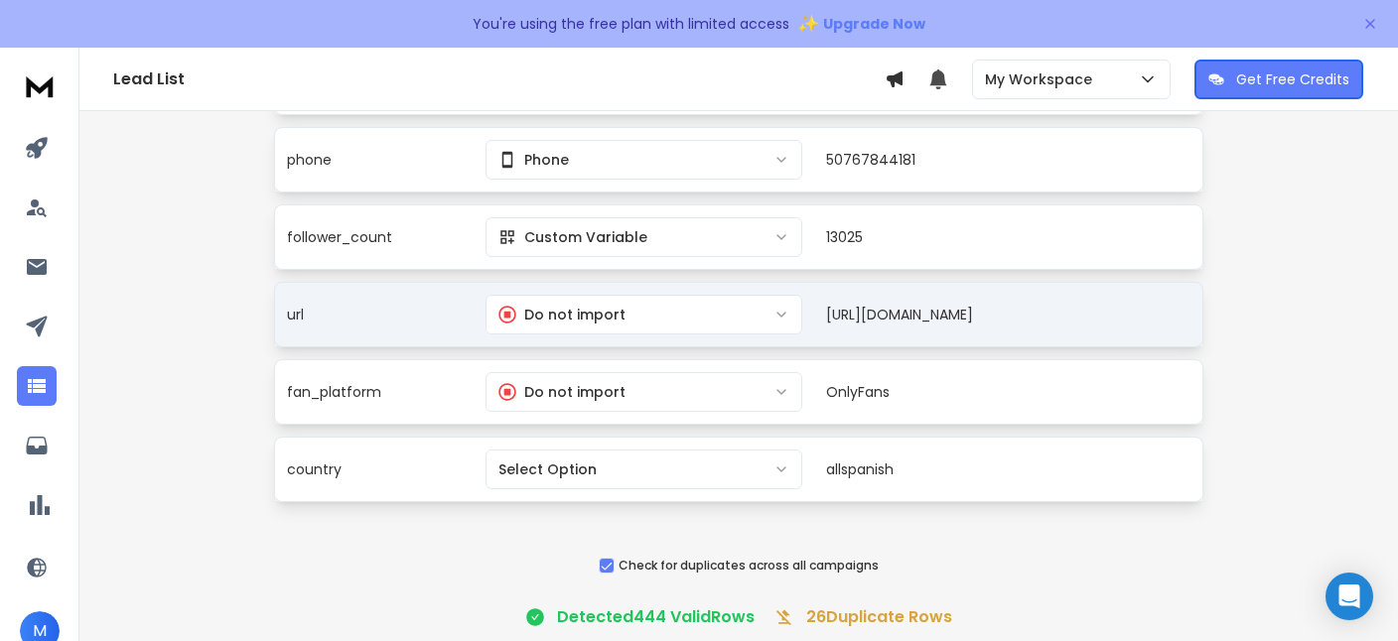
click at [612, 312] on button "Do not import" at bounding box center [644, 315] width 317 height 40
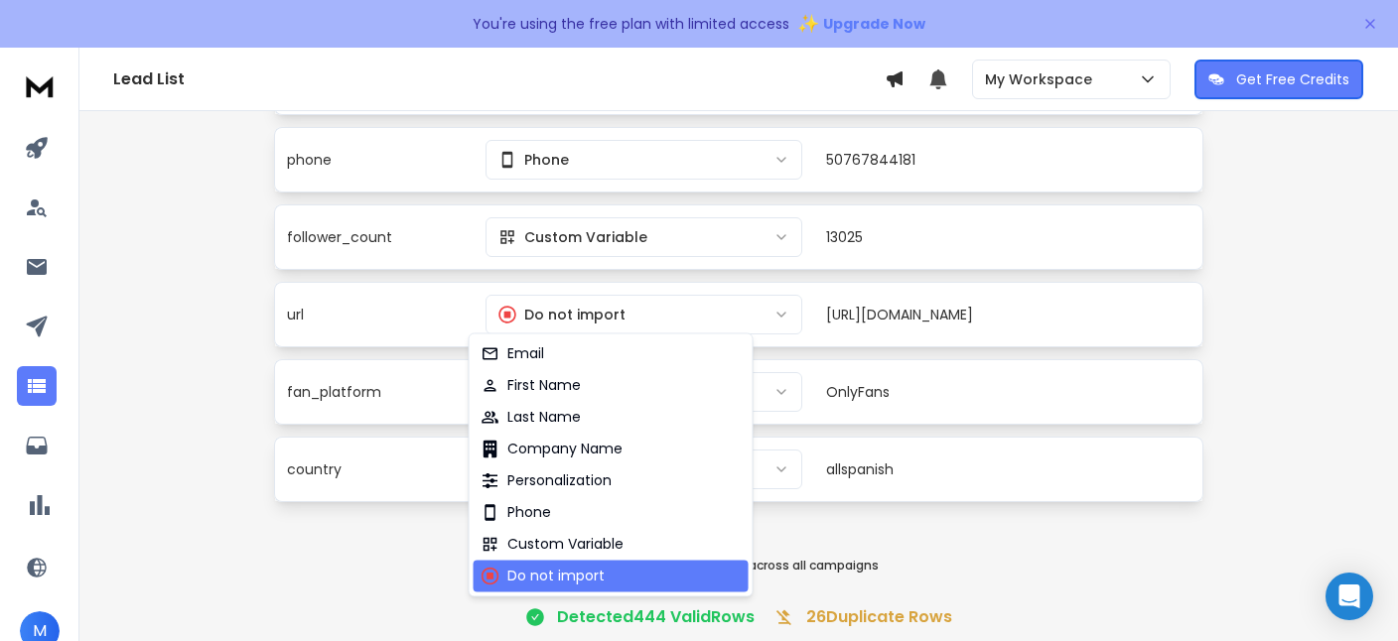
click at [897, 543] on div "ReachInbox (ES) - WITH OF.csv File Processed COLUMN NAME SELECT TYPE SAMPLES pl…" at bounding box center [738, 106] width 953 height 1166
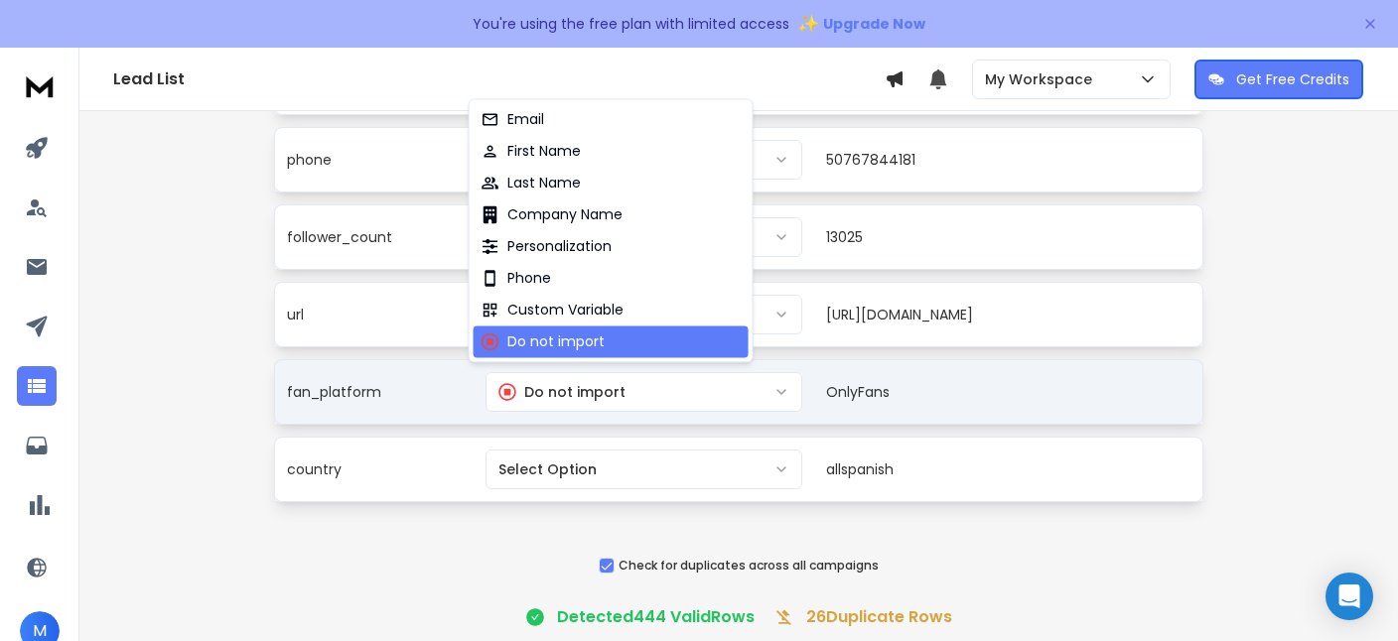
click at [622, 383] on button "Do not import" at bounding box center [644, 392] width 317 height 40
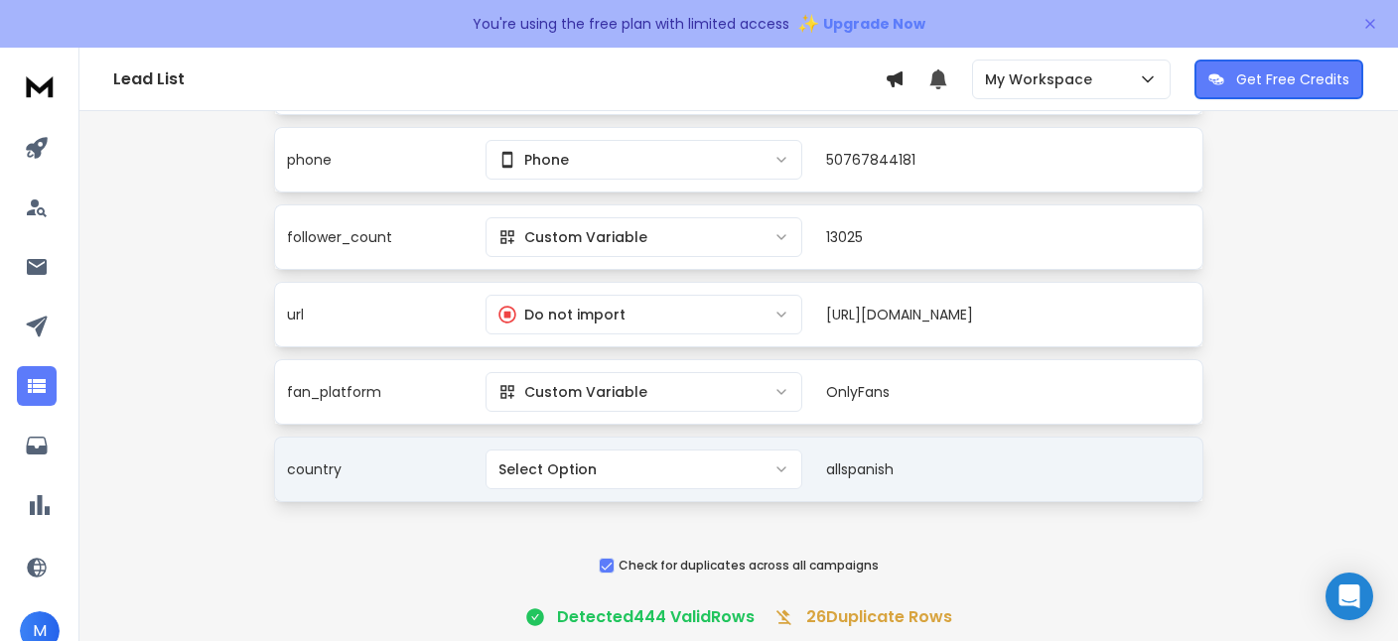
click at [590, 471] on button "Select Option" at bounding box center [644, 470] width 317 height 40
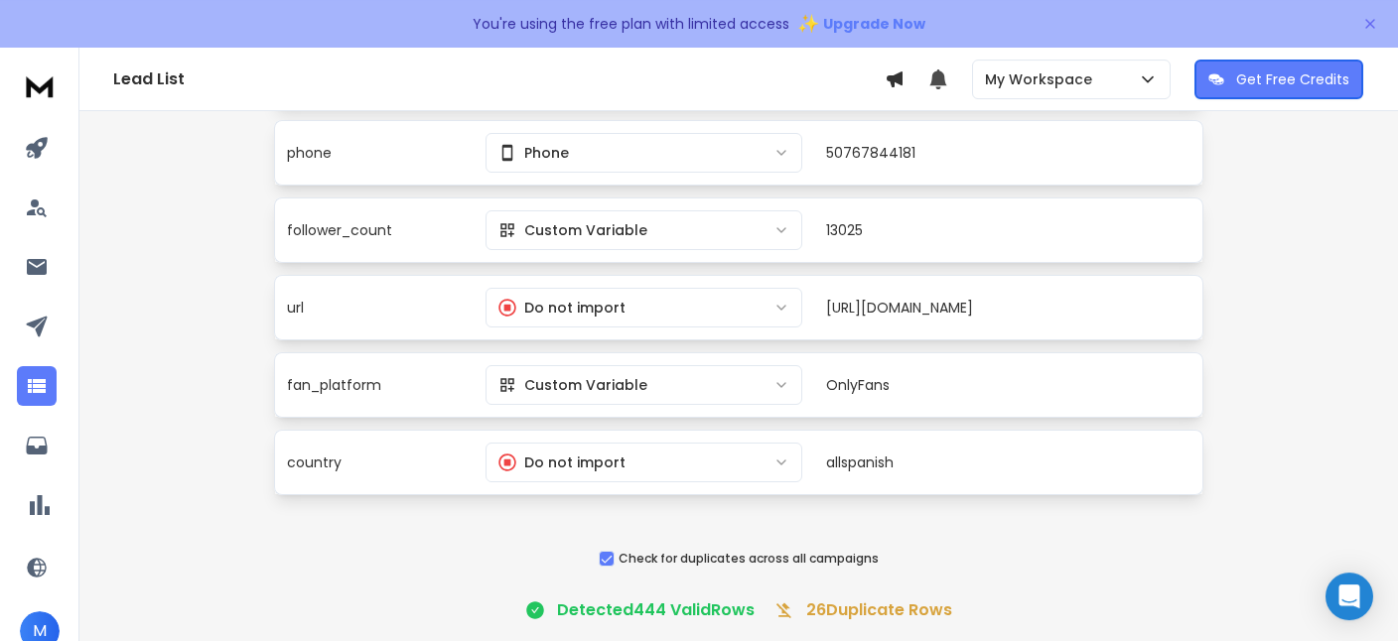
scroll to position [900, 0]
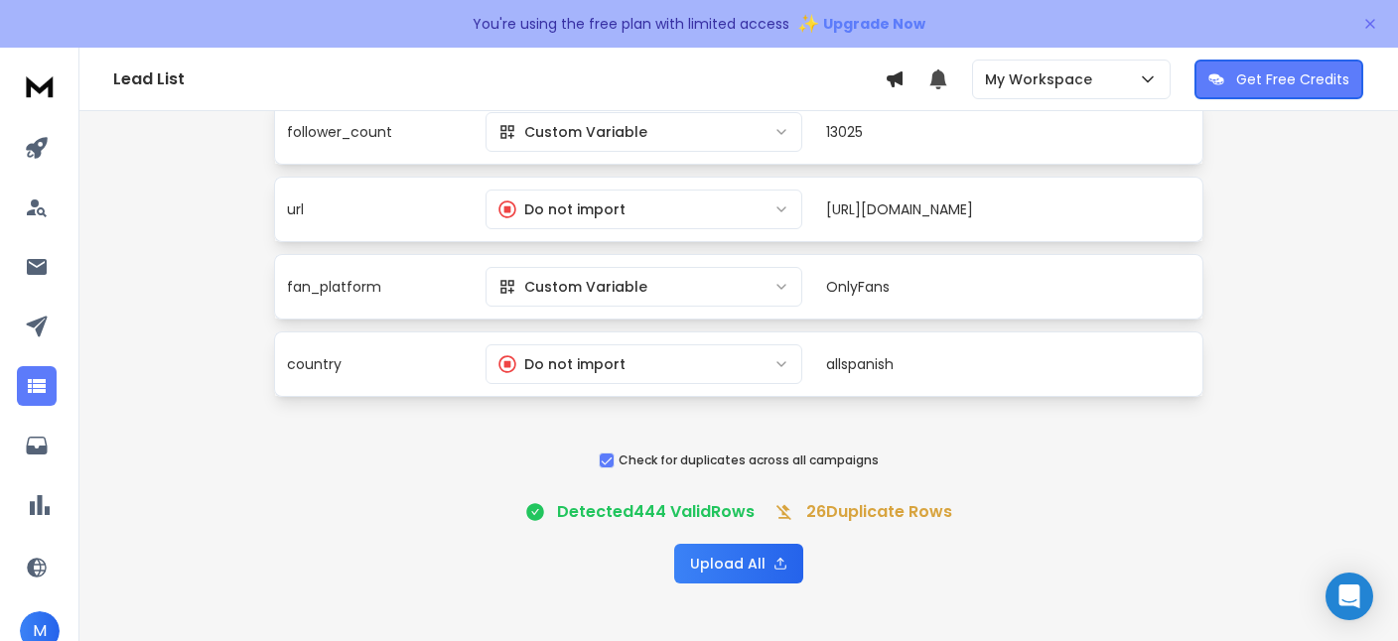
click at [728, 558] on button "Upload All" at bounding box center [738, 564] width 129 height 40
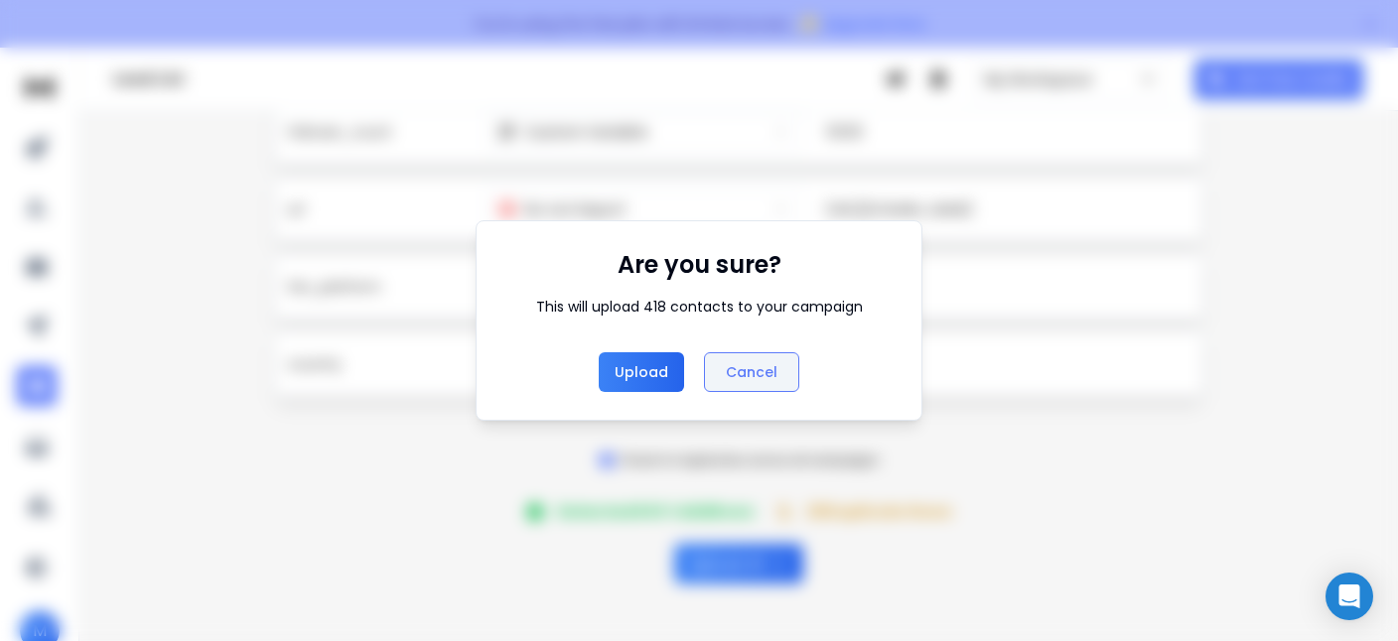
click at [627, 376] on button "Upload" at bounding box center [641, 373] width 85 height 40
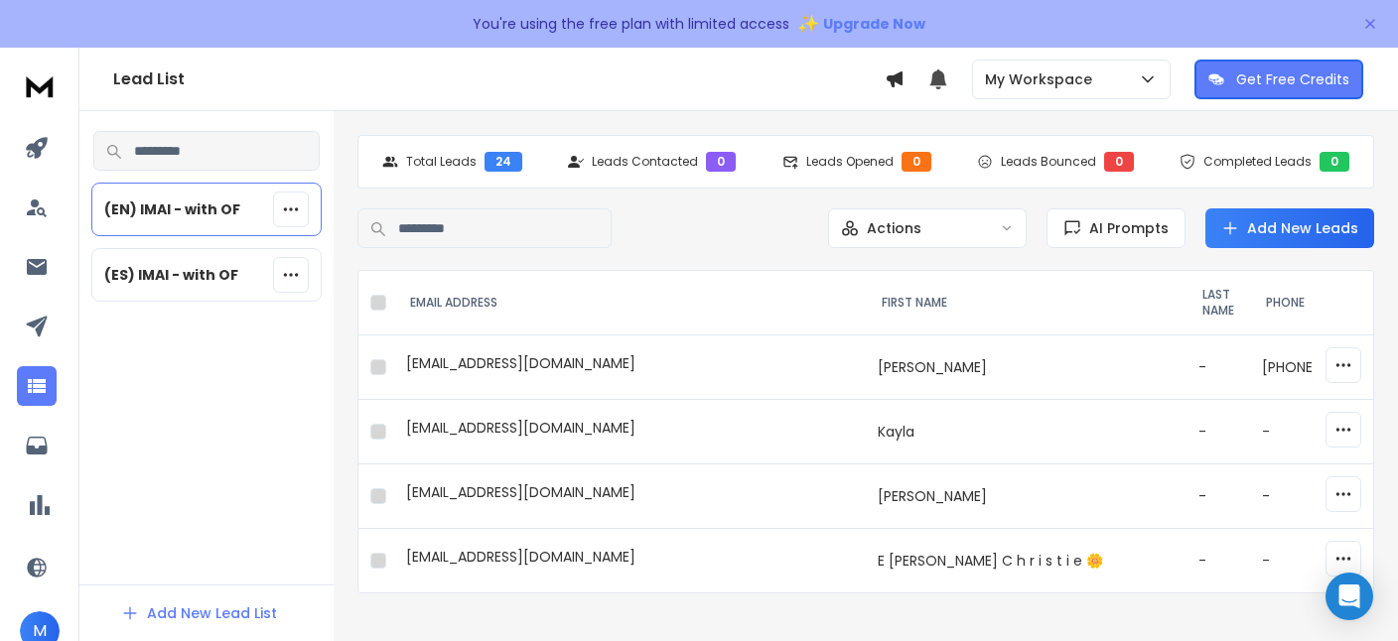
click at [190, 265] on p "(ES) IMAI - with OF" at bounding box center [171, 275] width 134 height 20
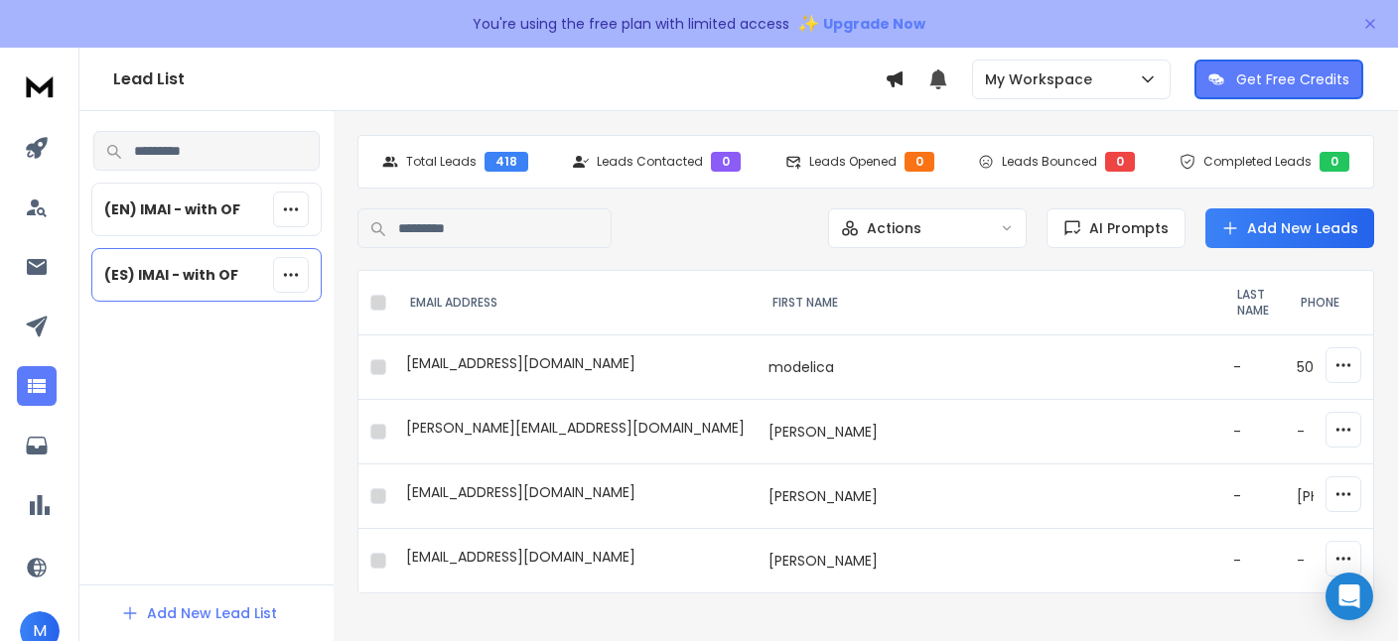
click at [252, 602] on button "Add New Lead List" at bounding box center [199, 614] width 188 height 40
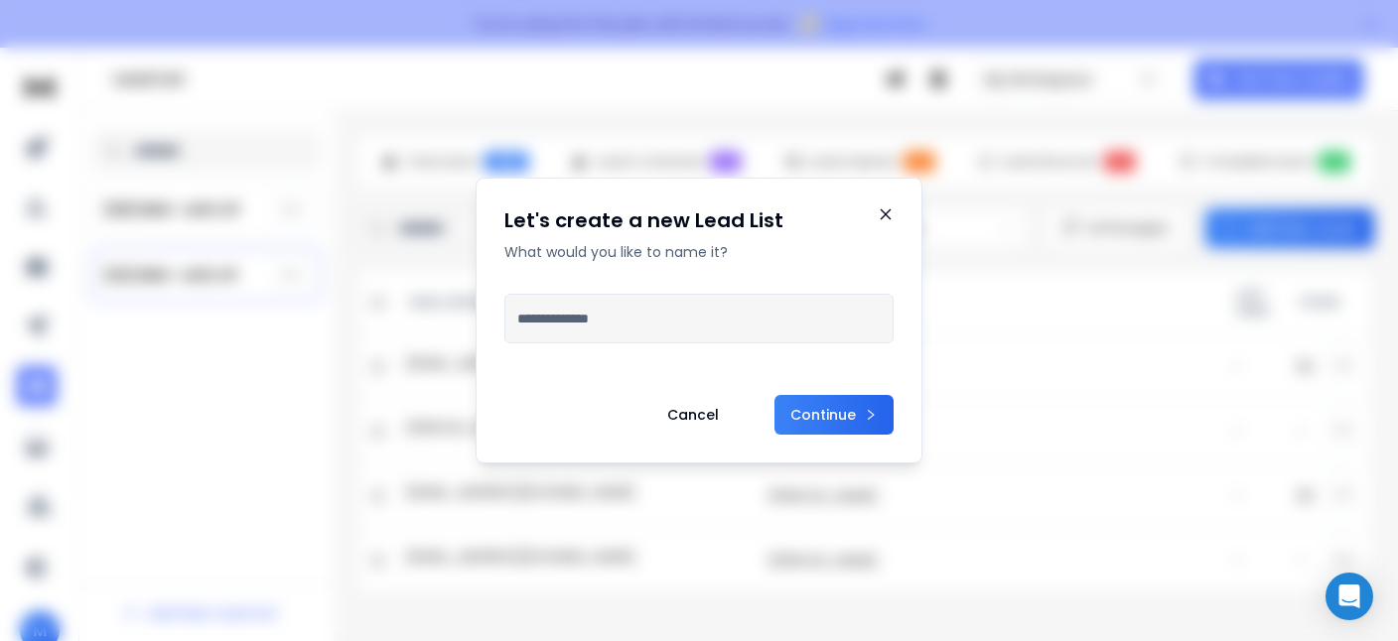
click at [645, 327] on input at bounding box center [698, 319] width 389 height 50
type input "**********"
click at [840, 408] on button "Continue" at bounding box center [834, 415] width 119 height 40
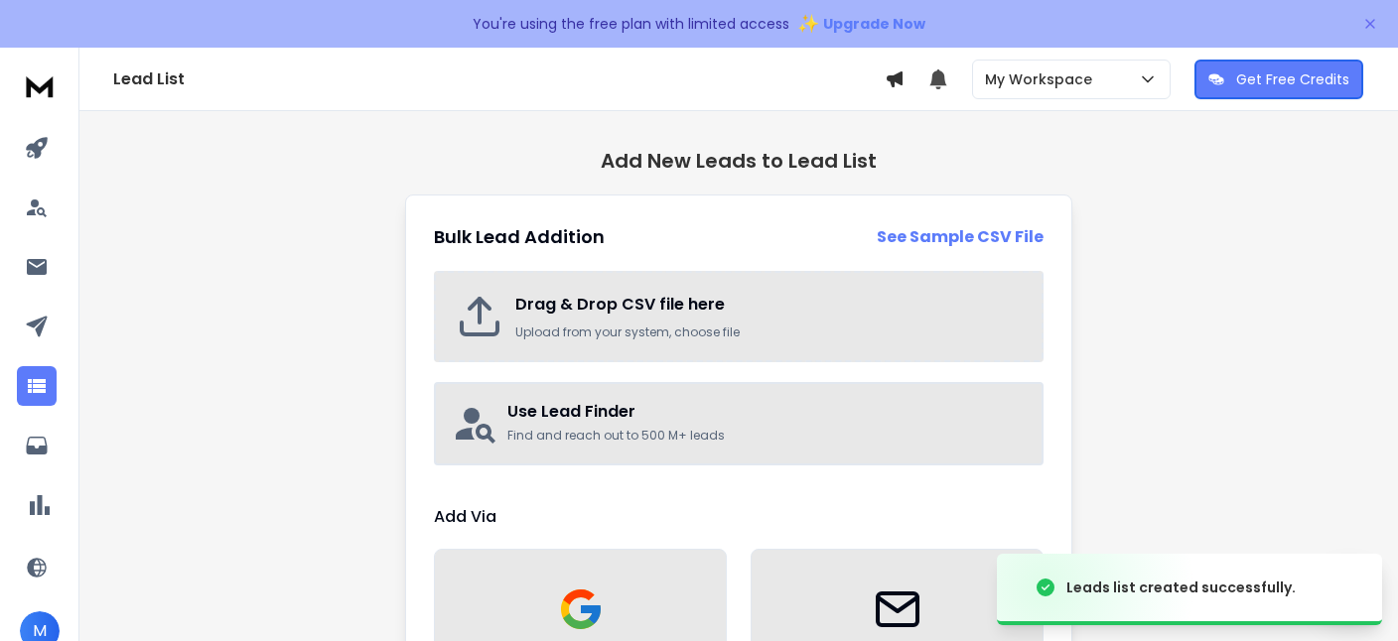
click at [613, 302] on h2 "Drag & Drop CSV file here" at bounding box center [768, 305] width 506 height 24
type input "**********"
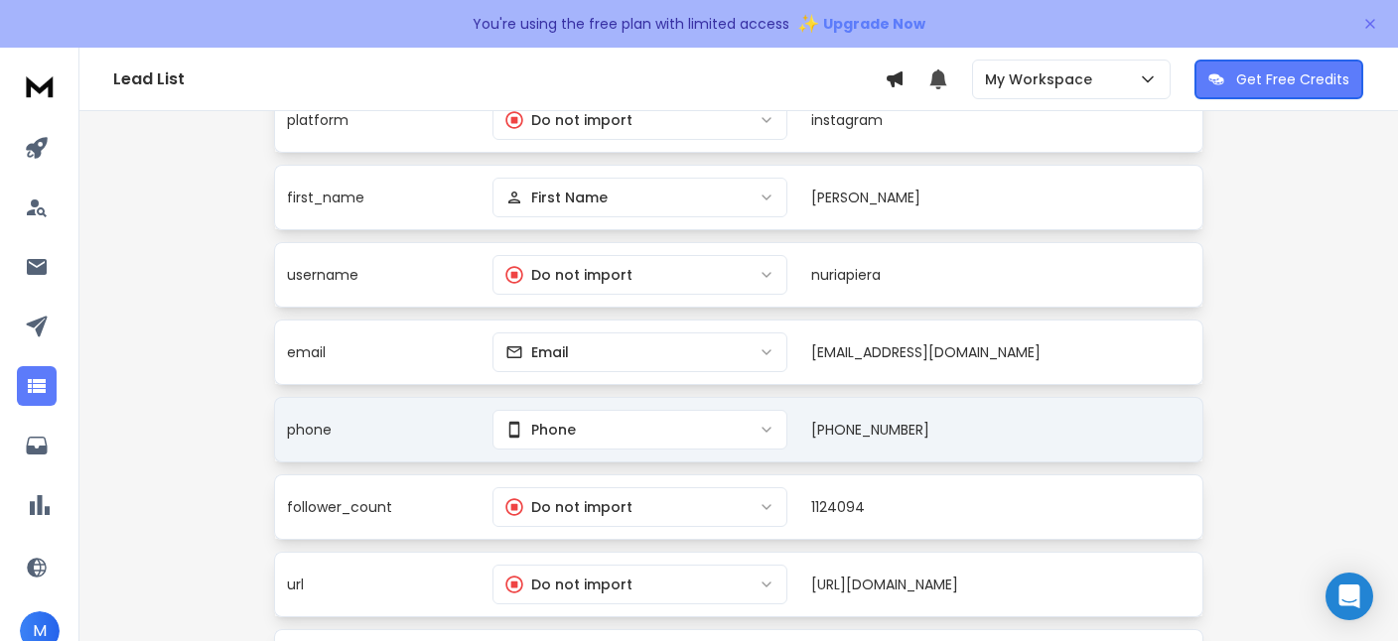
scroll to position [419, 0]
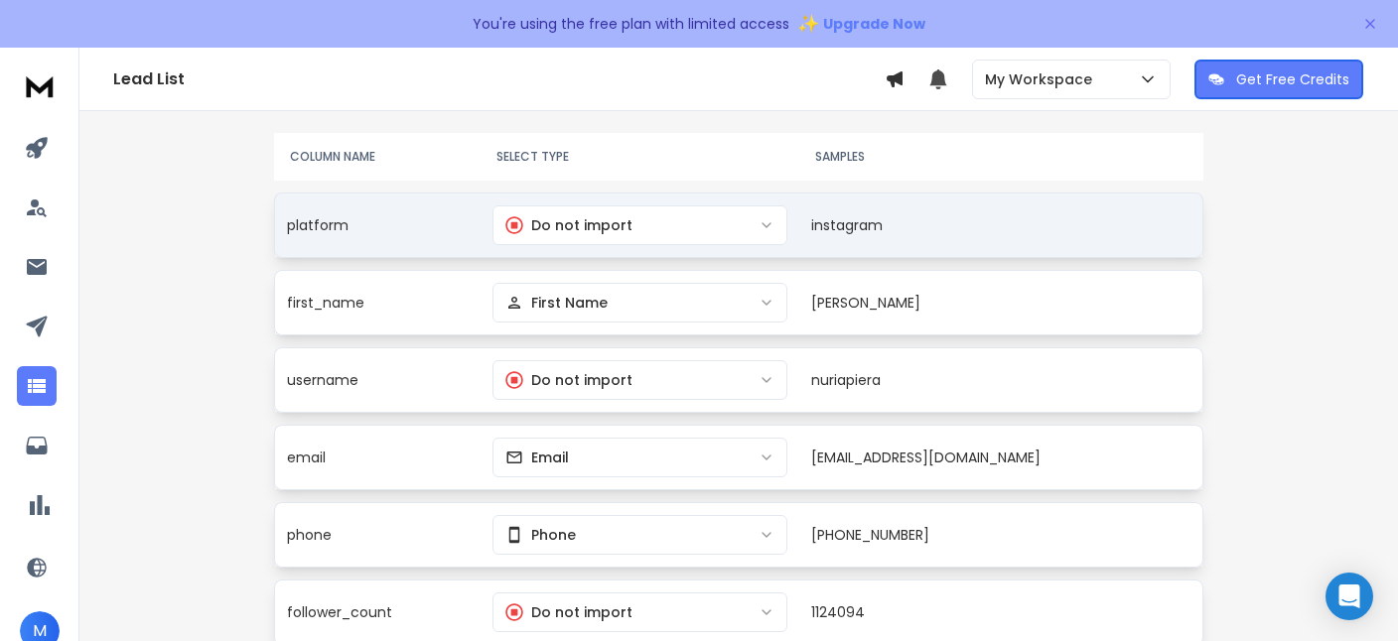
click at [589, 219] on div "Do not import" at bounding box center [568, 225] width 127 height 20
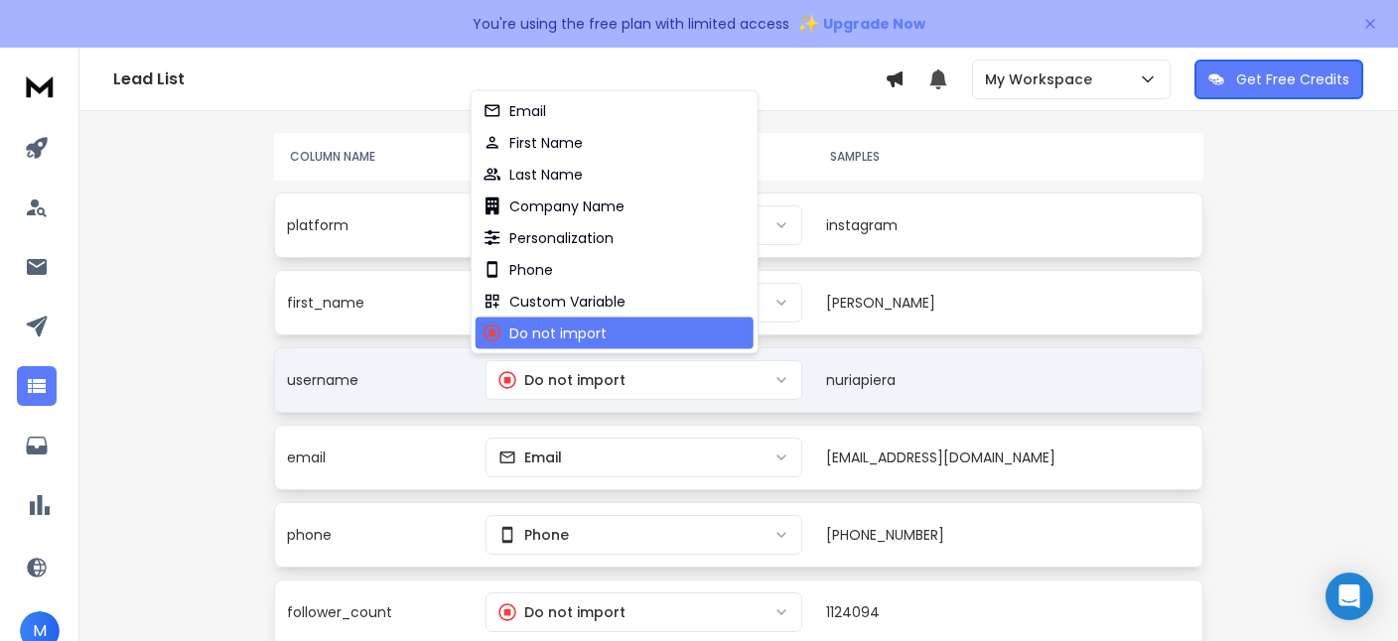
click at [566, 387] on div "Do not import" at bounding box center [562, 380] width 127 height 20
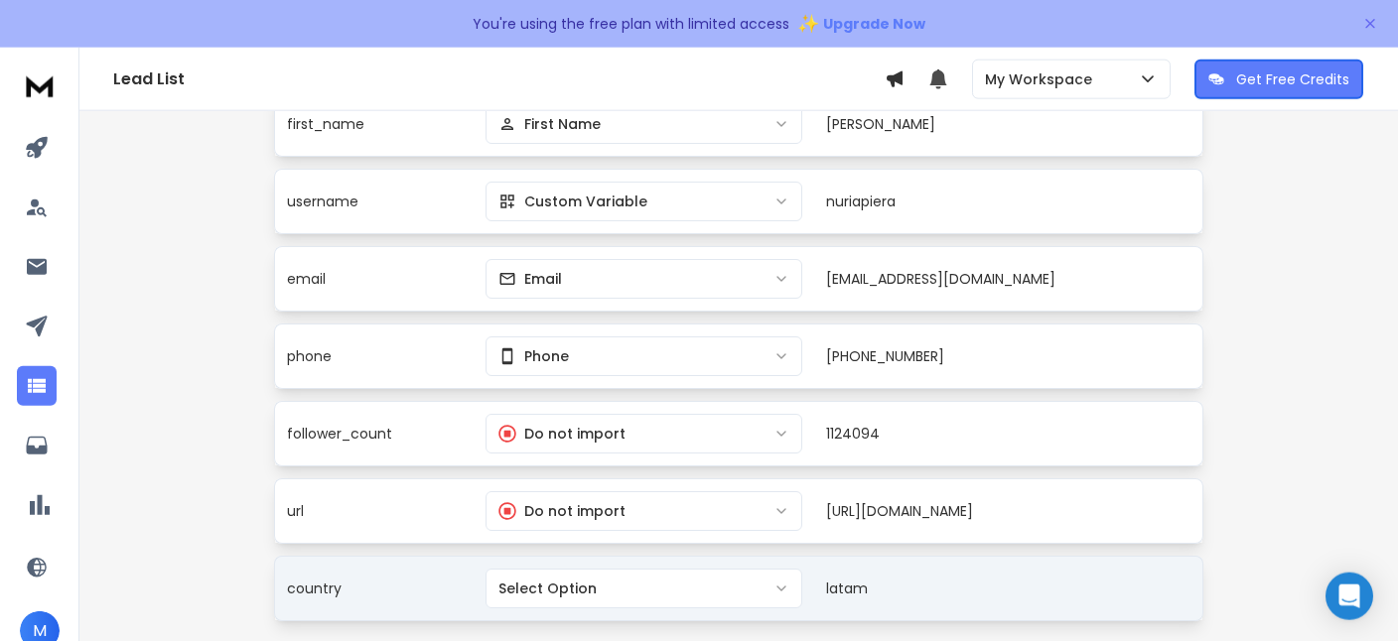
scroll to position [629, 0]
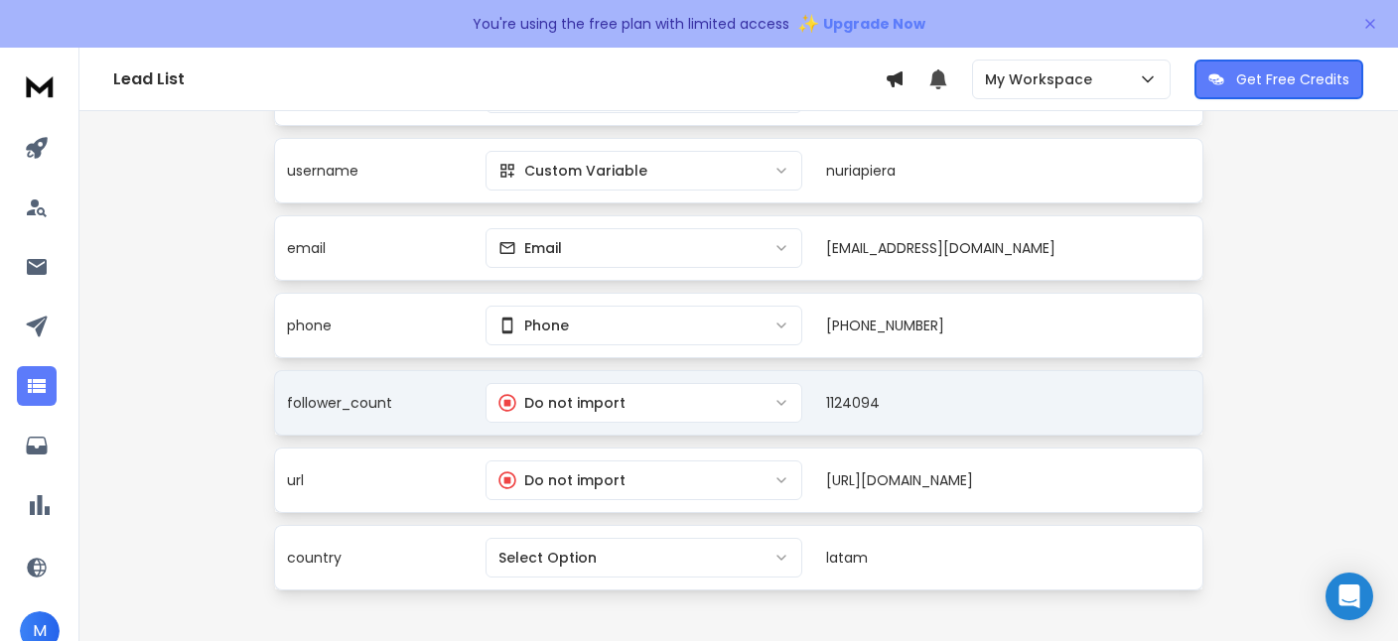
click at [578, 403] on div "Do not import" at bounding box center [562, 403] width 127 height 20
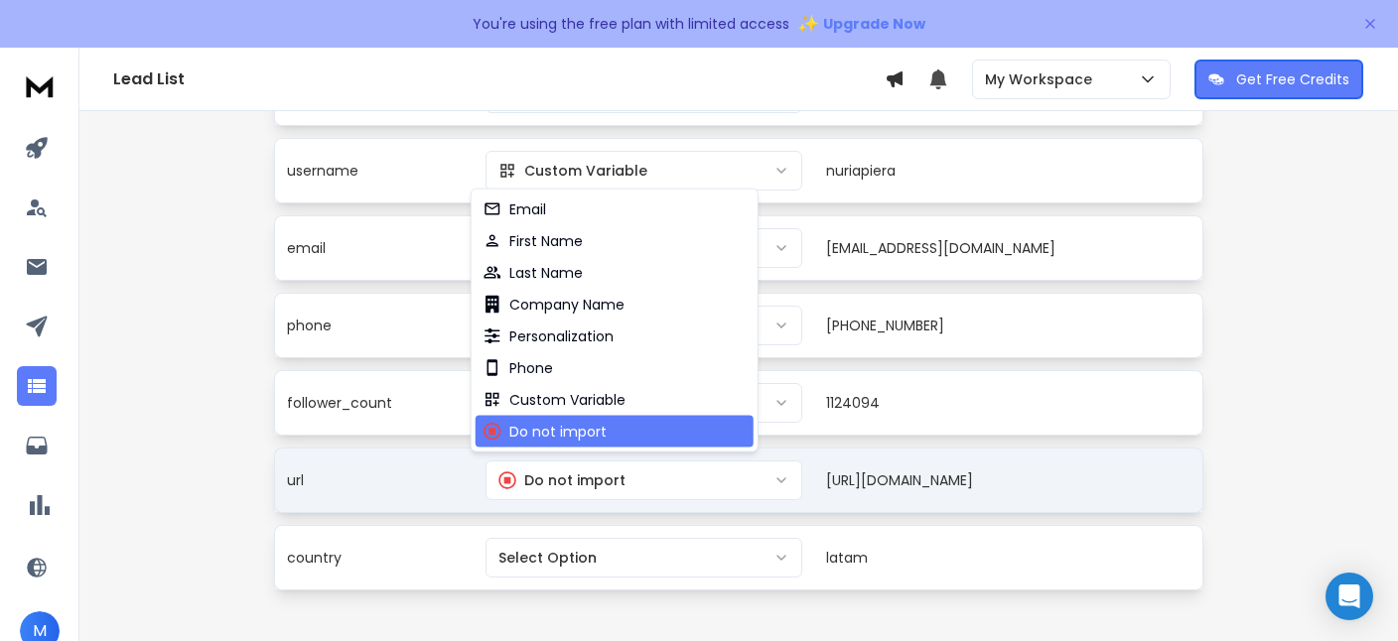
click at [552, 480] on div "Do not import" at bounding box center [562, 481] width 127 height 20
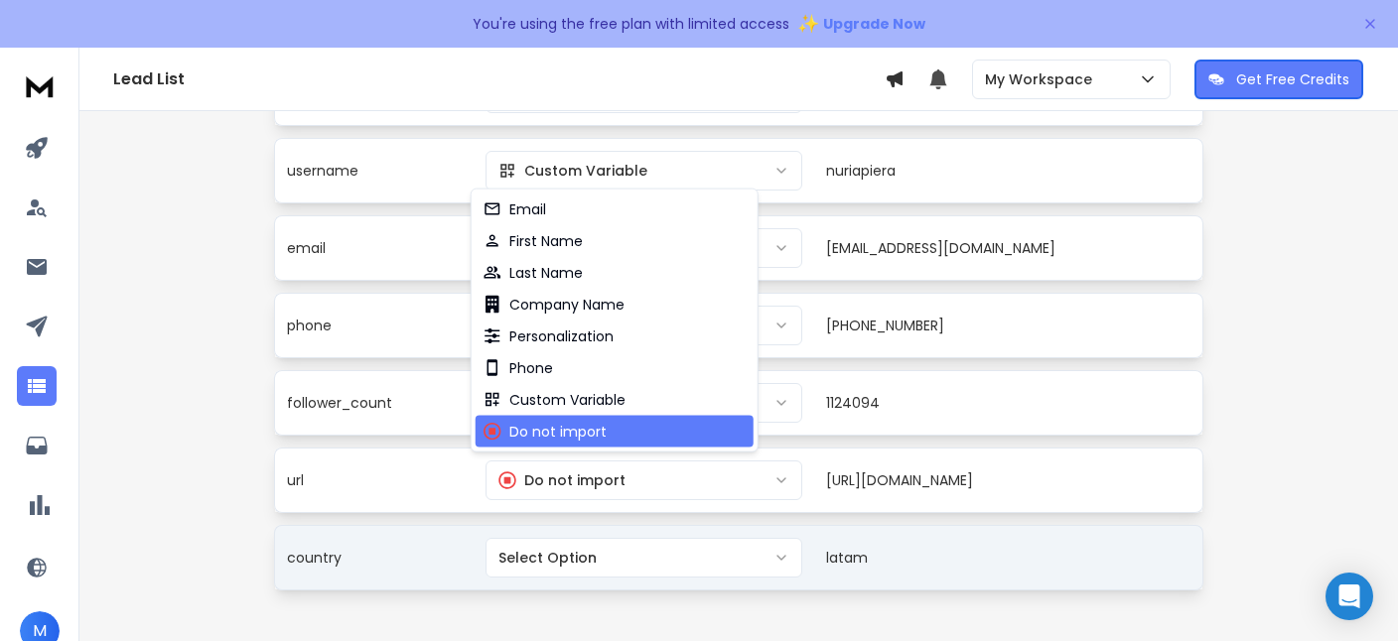
click at [586, 552] on button "Select Option" at bounding box center [644, 558] width 317 height 40
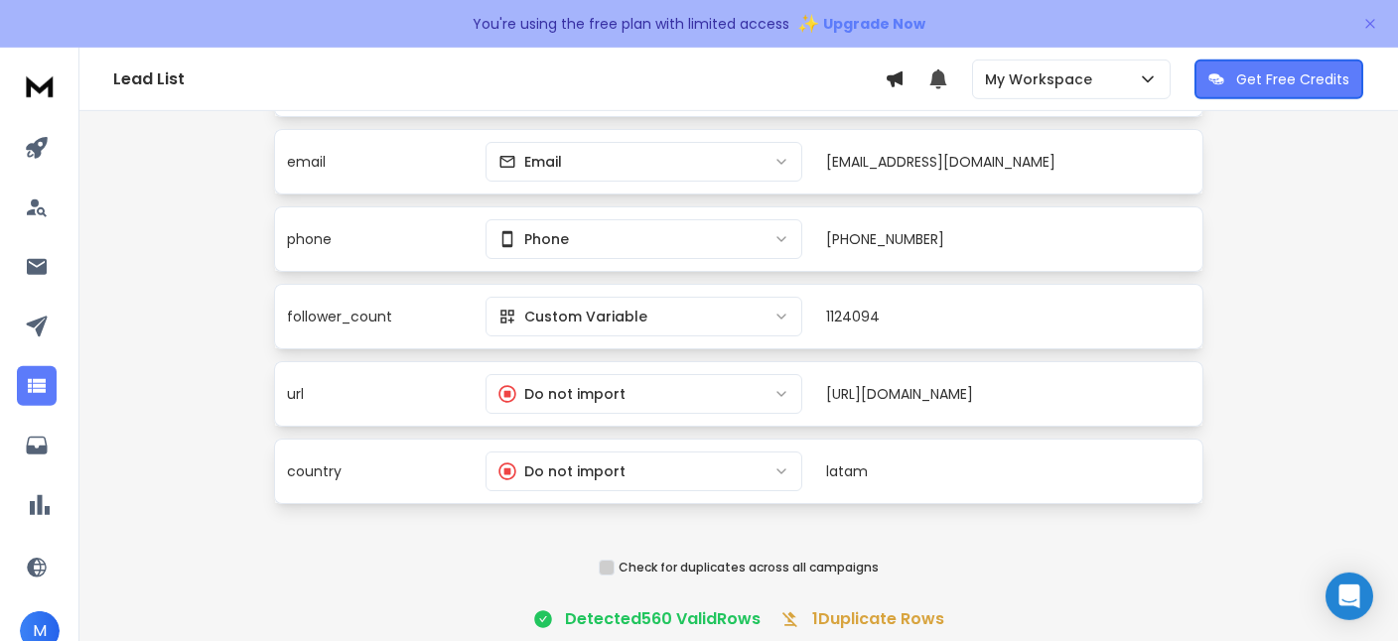
scroll to position [822, 0]
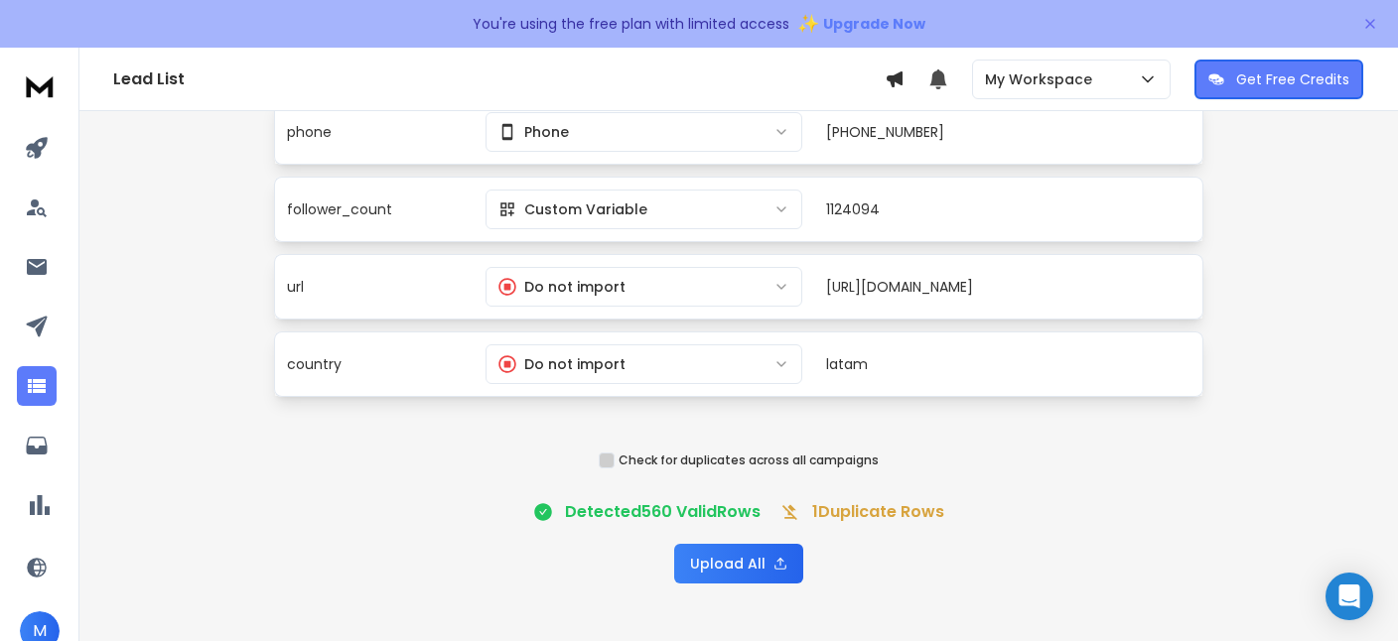
click at [624, 453] on label "Check for duplicates across all campaigns" at bounding box center [749, 461] width 260 height 16
click at [615, 453] on button "Check for duplicates across all campaigns" at bounding box center [607, 461] width 16 height 16
click at [733, 557] on button "Upload All" at bounding box center [738, 564] width 129 height 40
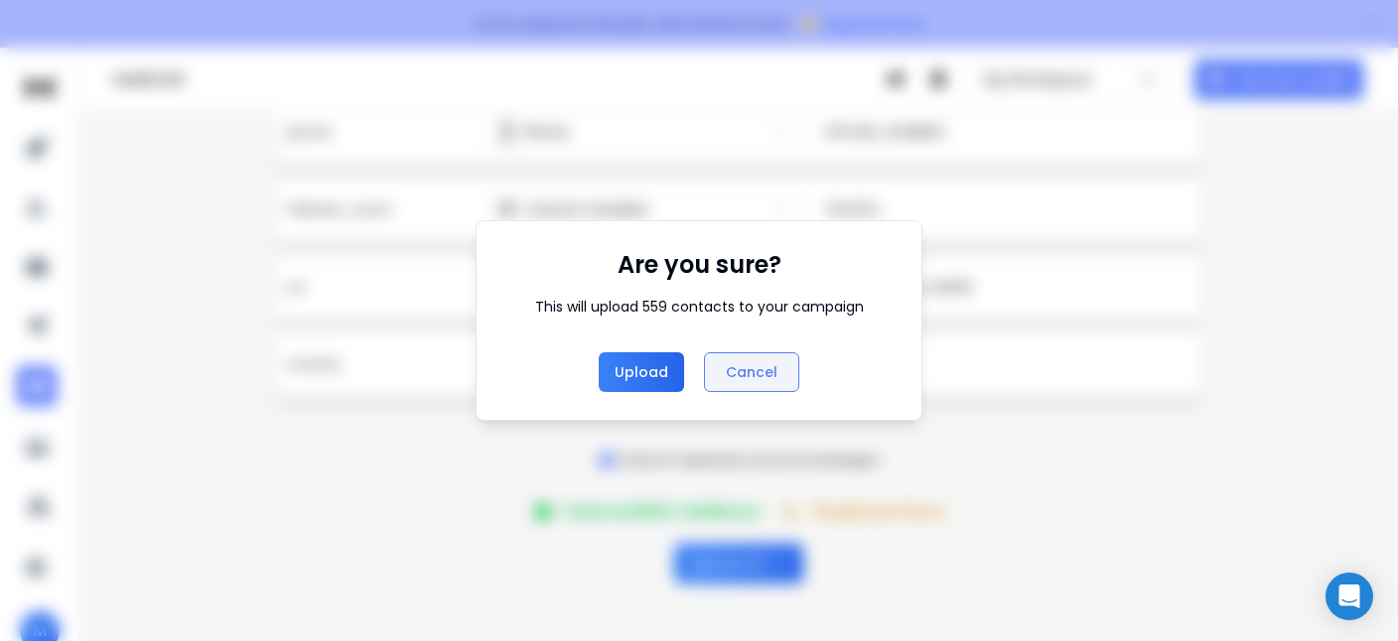
click at [648, 379] on button "Upload" at bounding box center [641, 373] width 85 height 40
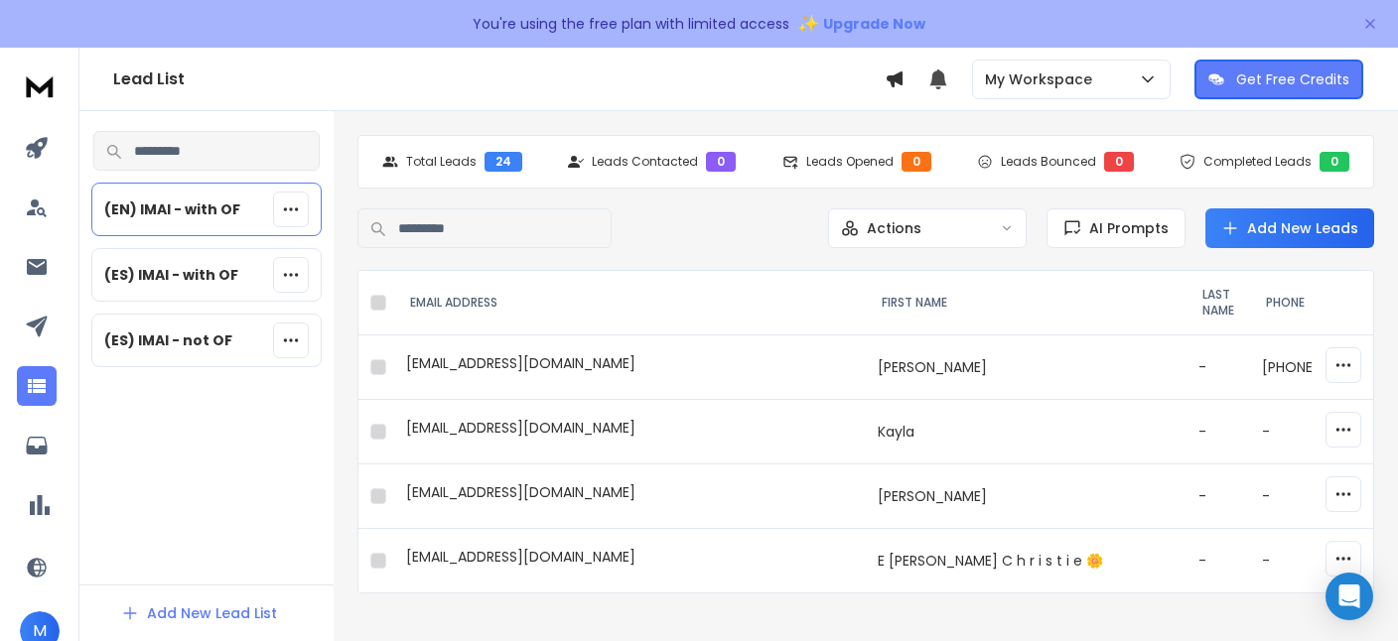
click at [196, 274] on p "(ES) IMAI - with OF" at bounding box center [171, 275] width 134 height 20
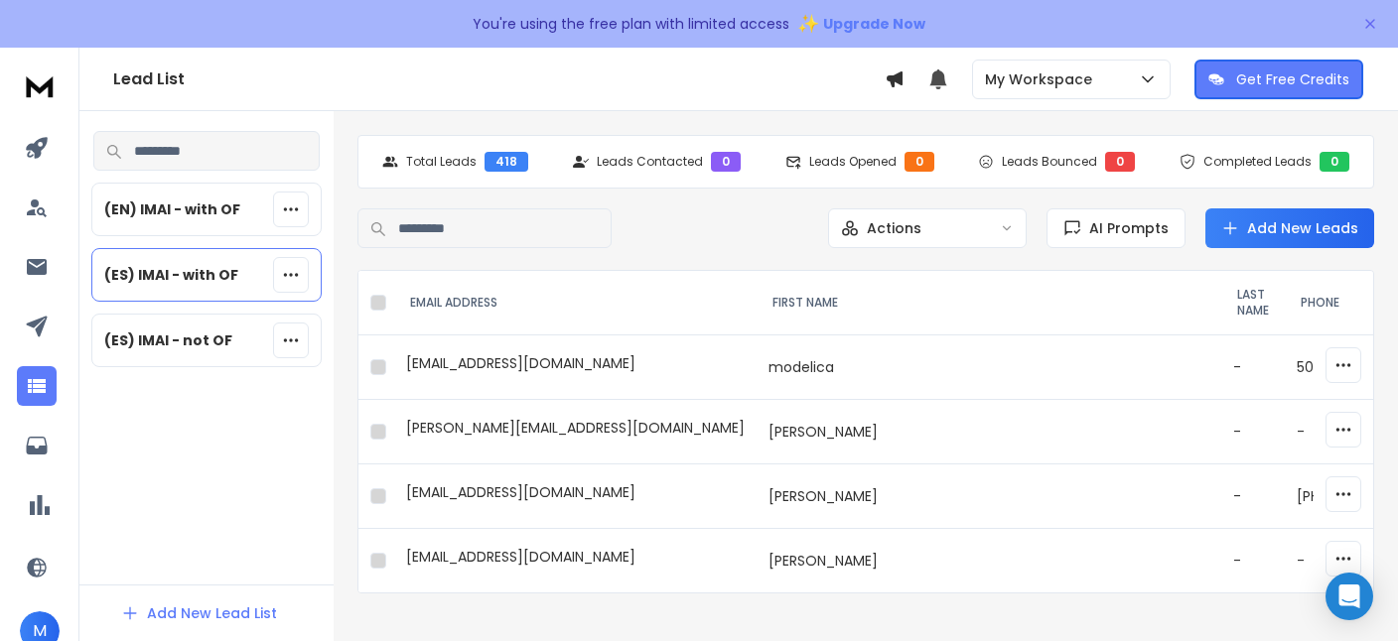
click at [182, 338] on p "(ES) IMAI - not OF" at bounding box center [168, 341] width 128 height 20
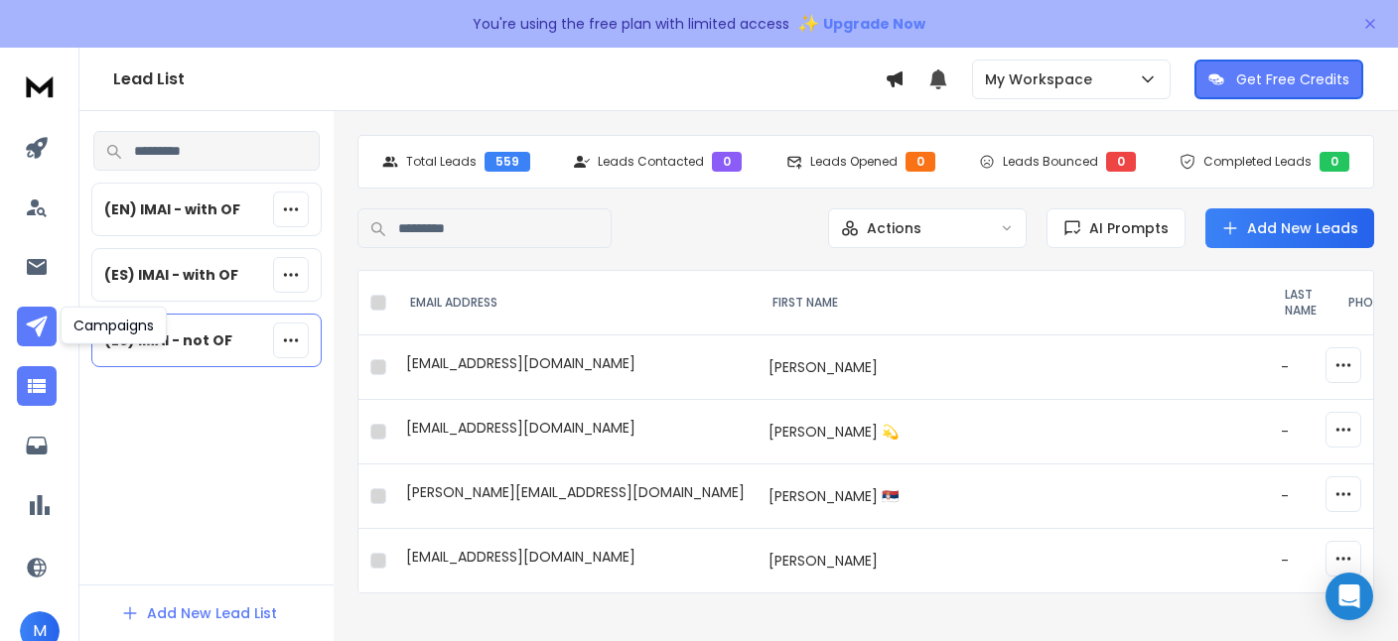
click at [40, 325] on icon at bounding box center [36, 326] width 21 height 21
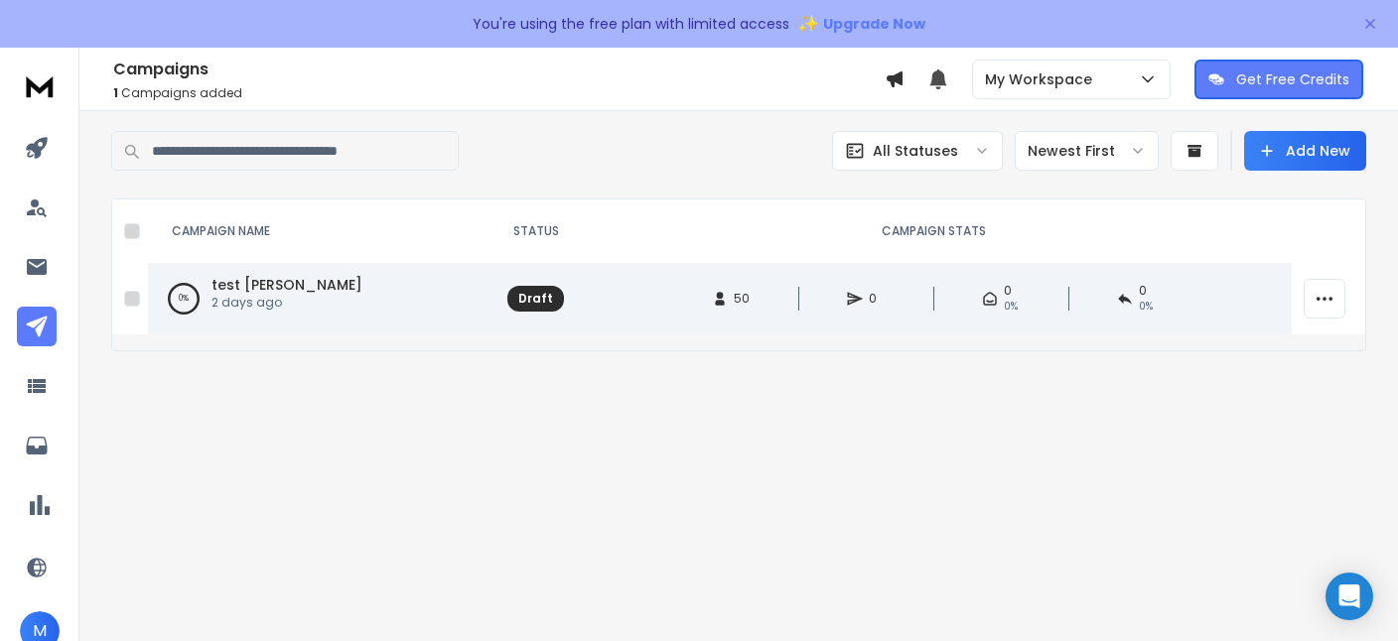
click at [278, 299] on p "2 days ago" at bounding box center [287, 303] width 151 height 16
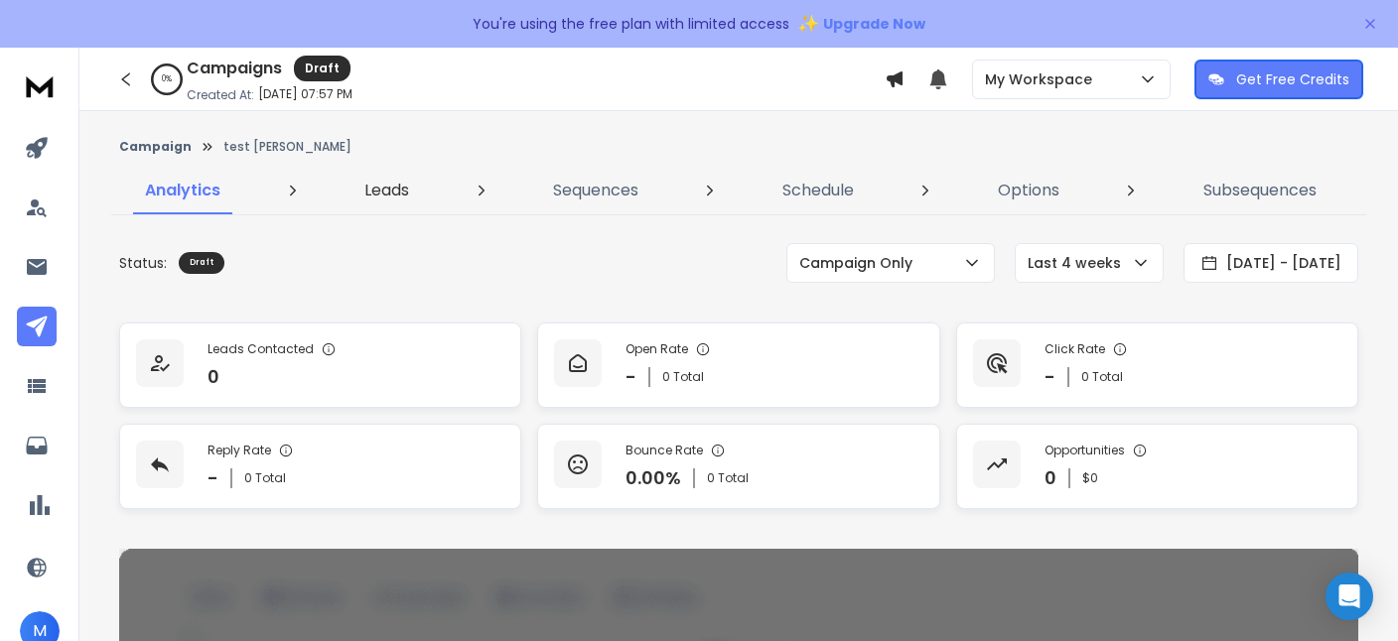
click at [405, 183] on p "Leads" at bounding box center [386, 191] width 45 height 24
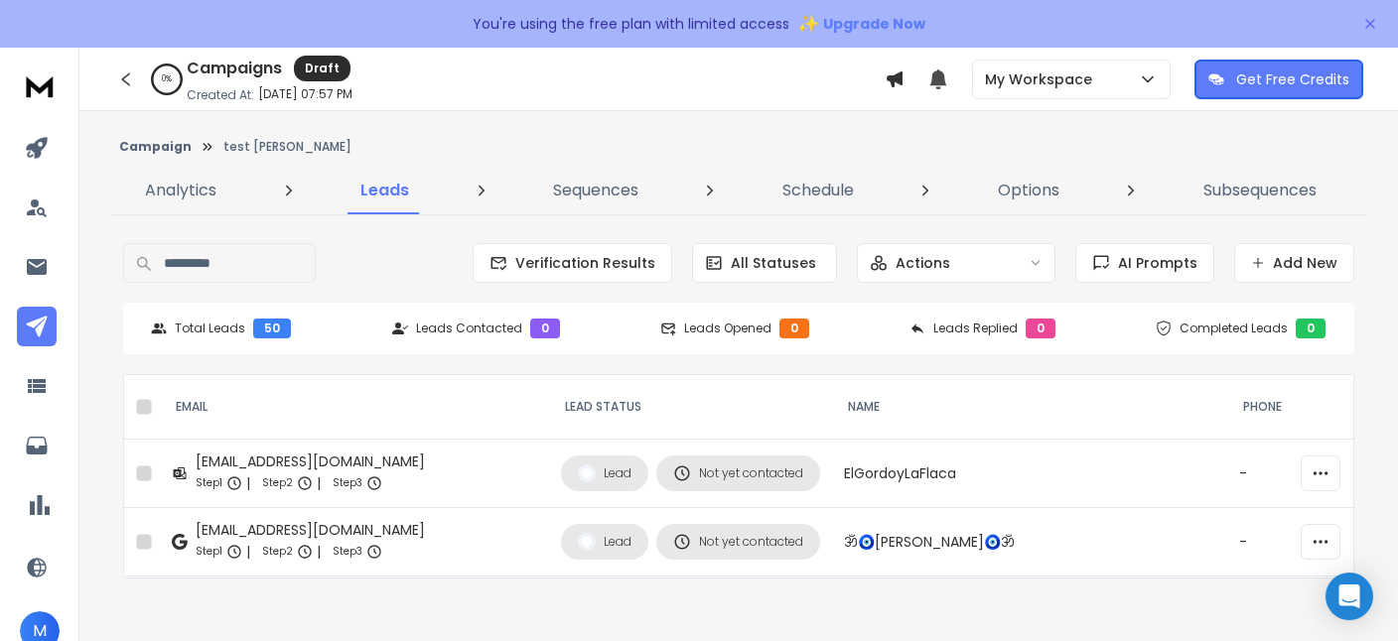
click at [241, 324] on p "Total Leads" at bounding box center [210, 329] width 71 height 16
